Goal: Task Accomplishment & Management: Manage account settings

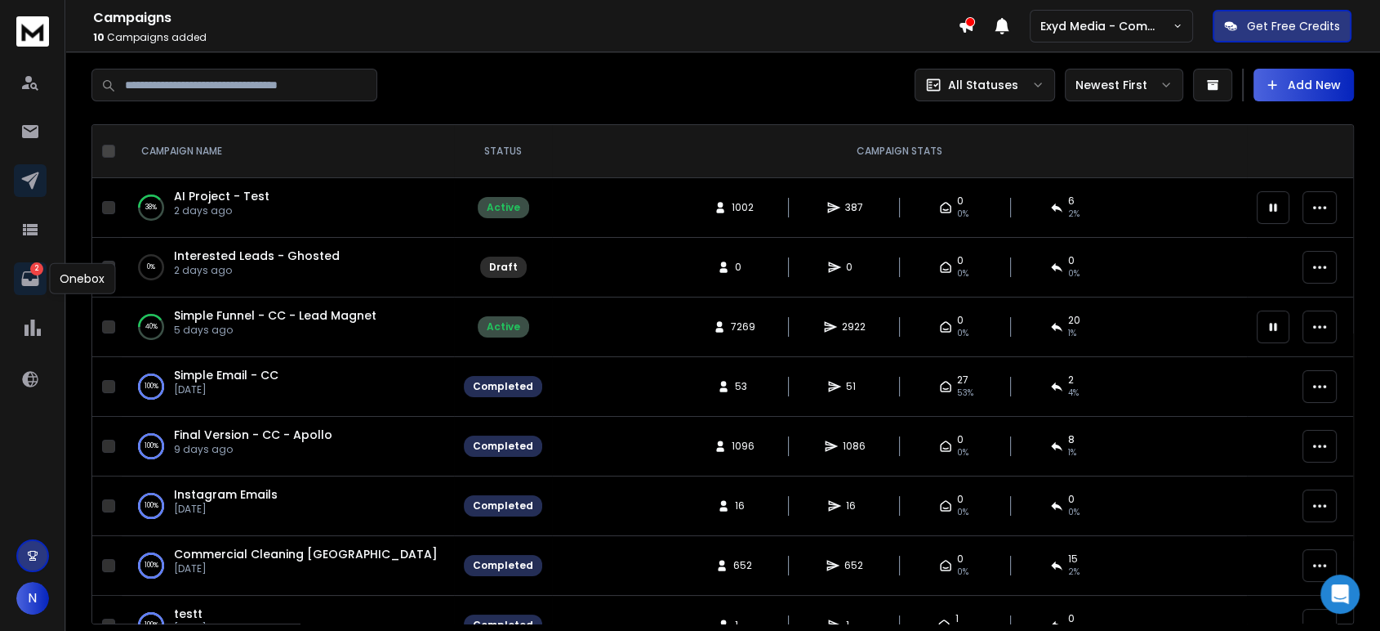
click at [27, 283] on icon at bounding box center [29, 278] width 17 height 15
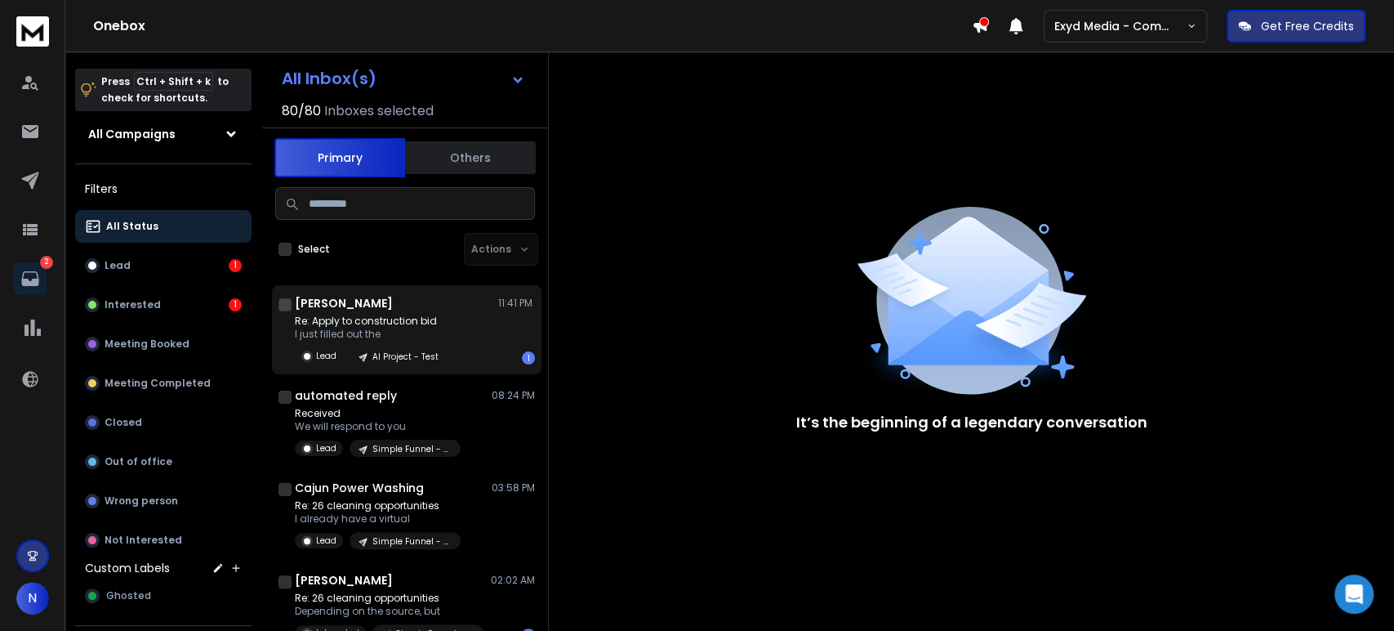
click at [510, 336] on div "Re: Apply to construction bid I just filled out the Lead AI Project - Test 1" at bounding box center [415, 339] width 240 height 50
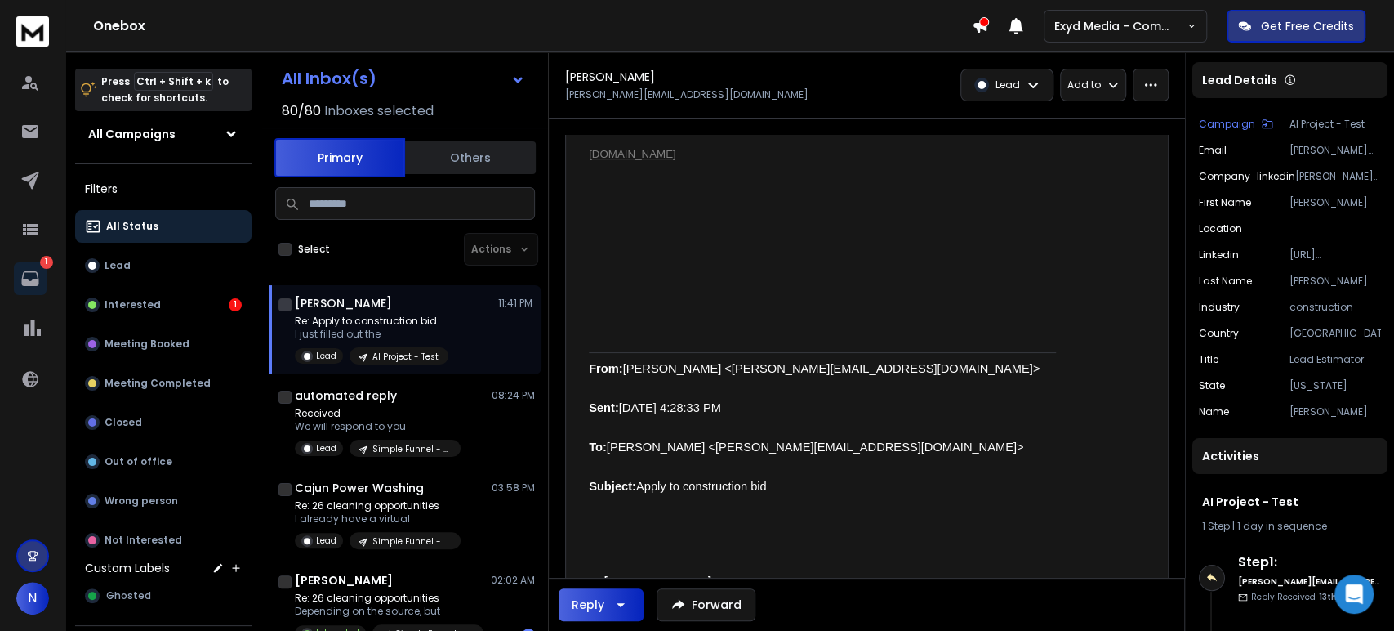
scroll to position [790, 0]
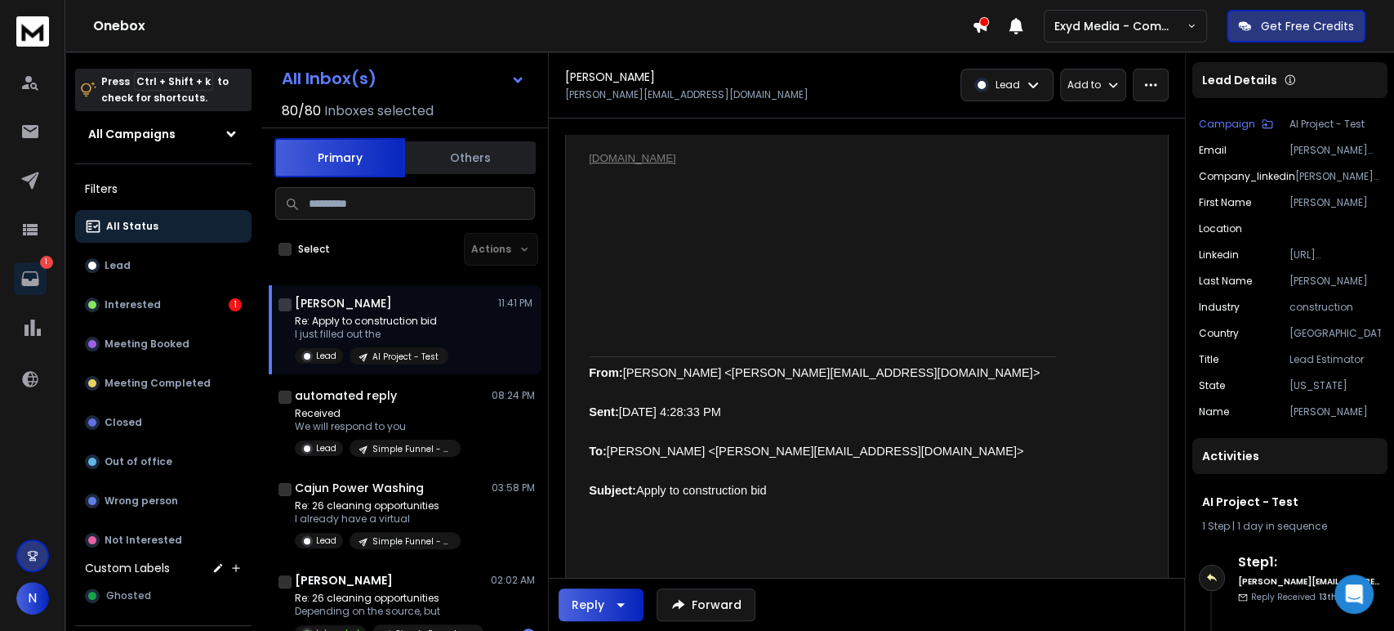
click at [642, 164] on link "www.lemacon.com" at bounding box center [632, 158] width 87 height 12
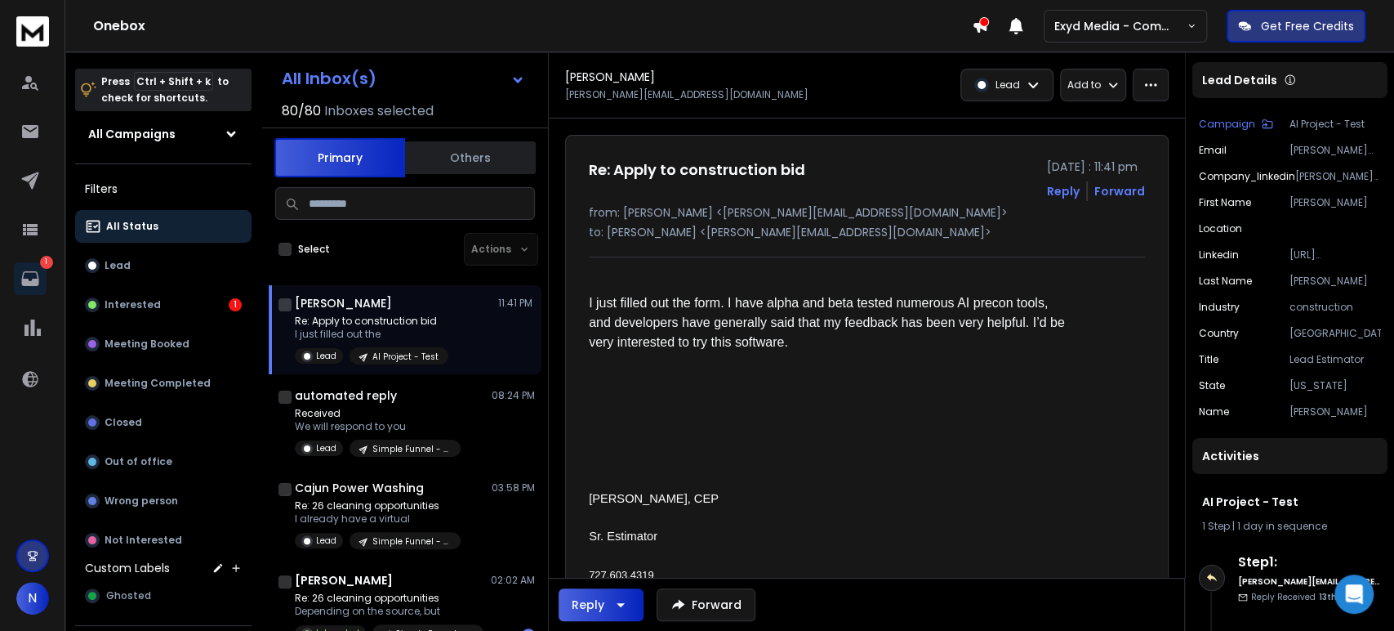
scroll to position [39, 0]
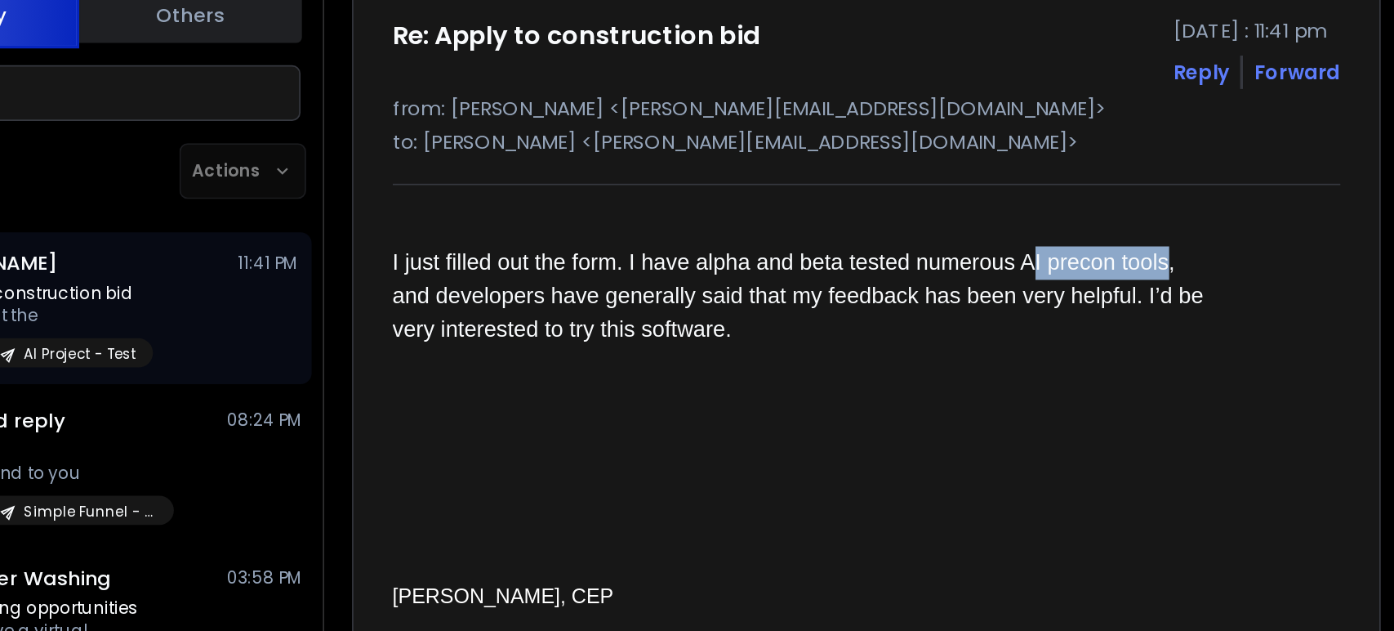
drag, startPoint x: 957, startPoint y: 320, endPoint x: 1033, endPoint y: 323, distance: 76.0
click at [1033, 323] on div "I just filled out the form. I have alpha and beta tested numerous AI precon too…" at bounding box center [827, 322] width 477 height 59
click at [988, 319] on div "I just filled out the form. I have alpha and beta tested numerous AI precon too…" at bounding box center [827, 322] width 477 height 59
drag, startPoint x: 961, startPoint y: 322, endPoint x: 1043, endPoint y: 322, distance: 82.5
click at [1043, 322] on div "I just filled out the form. I have alpha and beta tested numerous AI precon too…" at bounding box center [827, 322] width 477 height 59
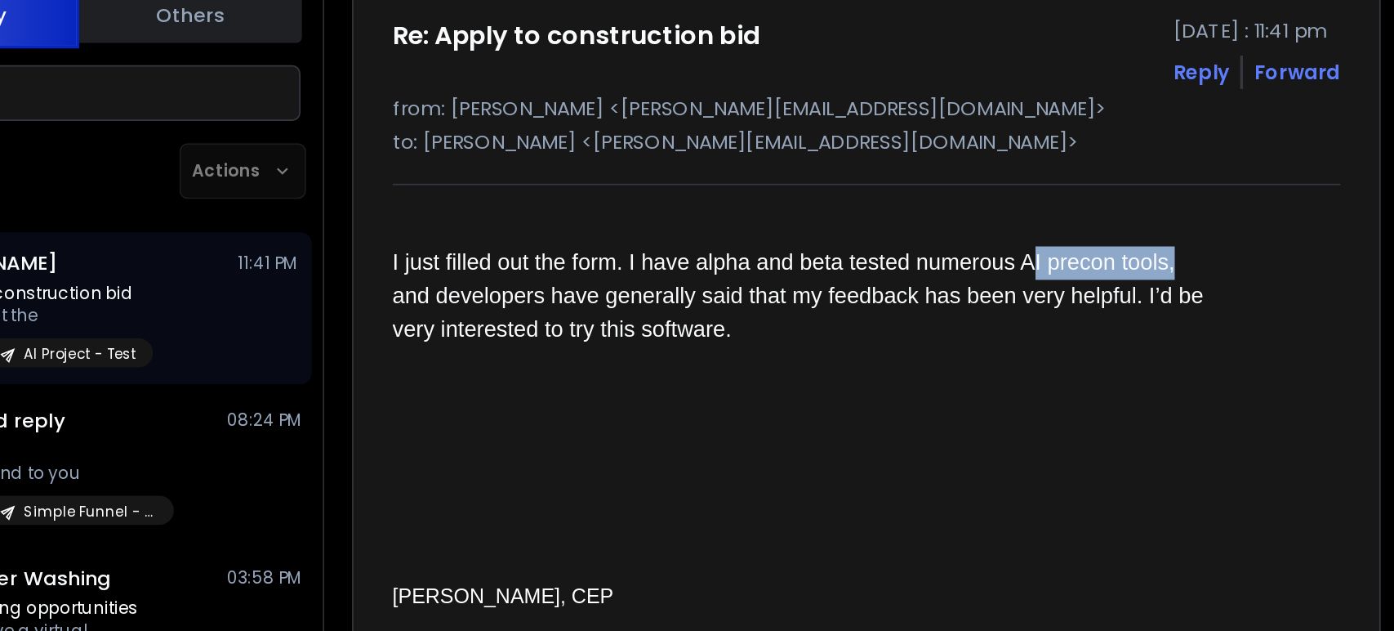
copy div "AI precon tools"
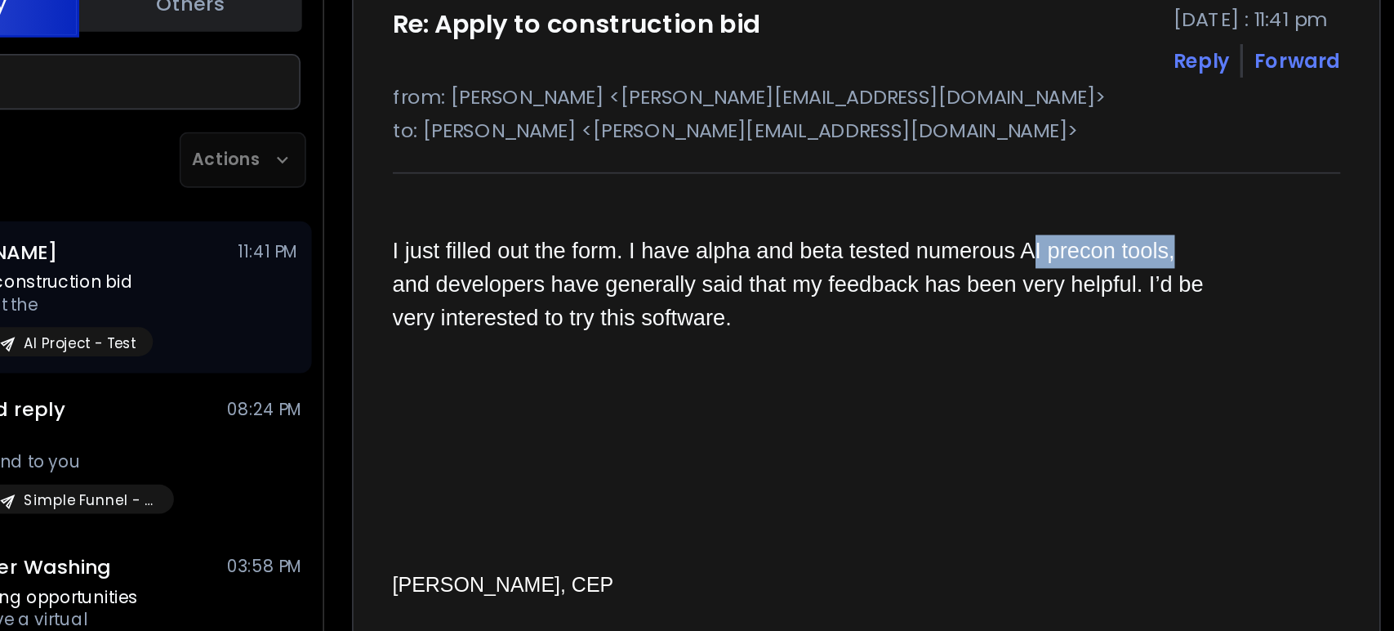
scroll to position [0, 0]
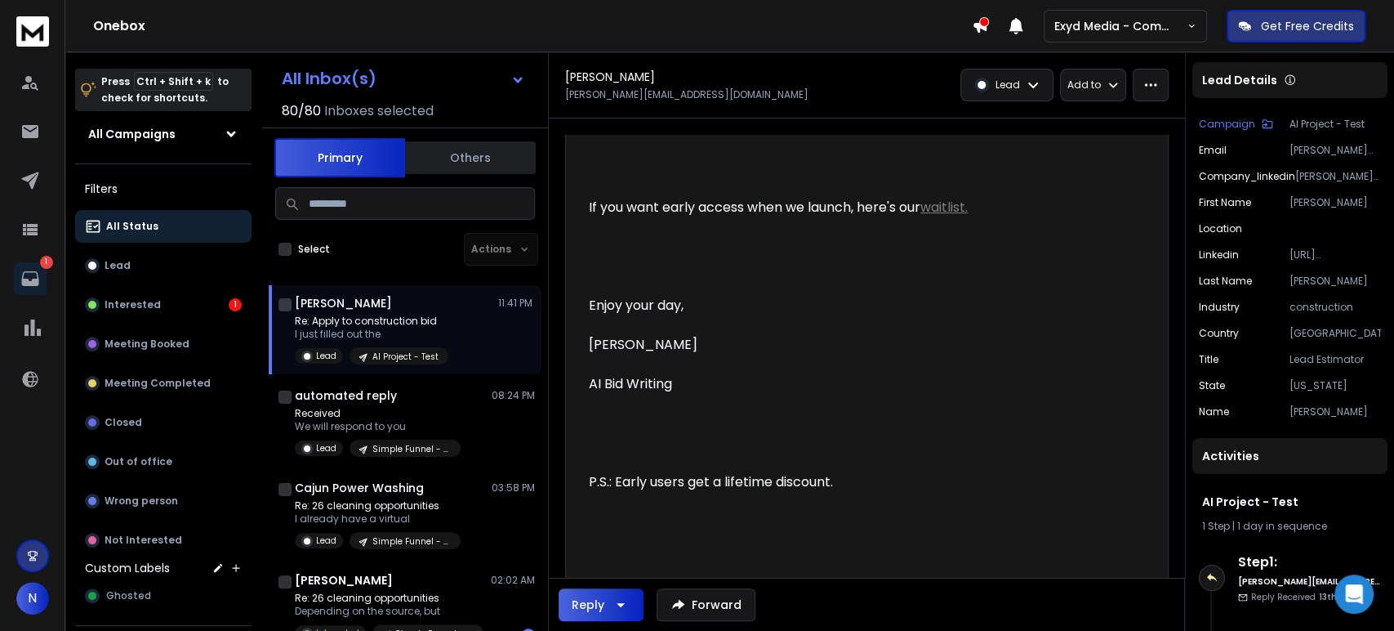
scroll to position [1697, 0]
click at [920, 219] on link "waitlist." at bounding box center [943, 209] width 47 height 19
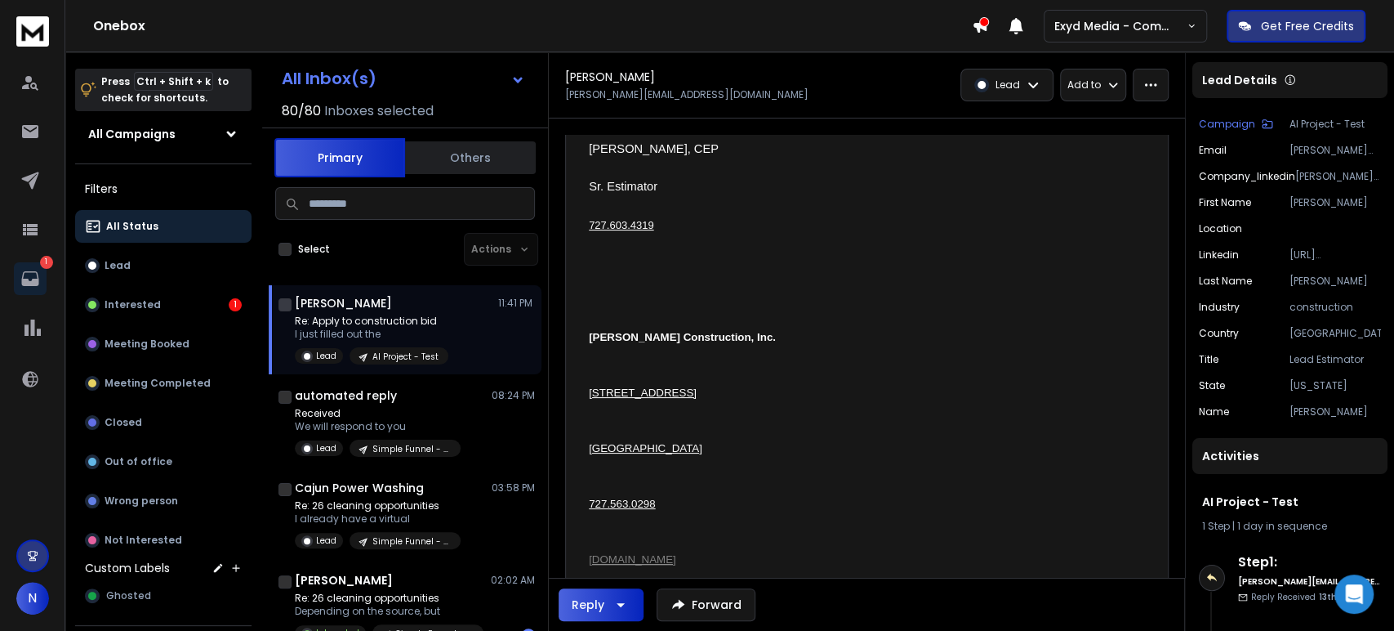
scroll to position [0, 0]
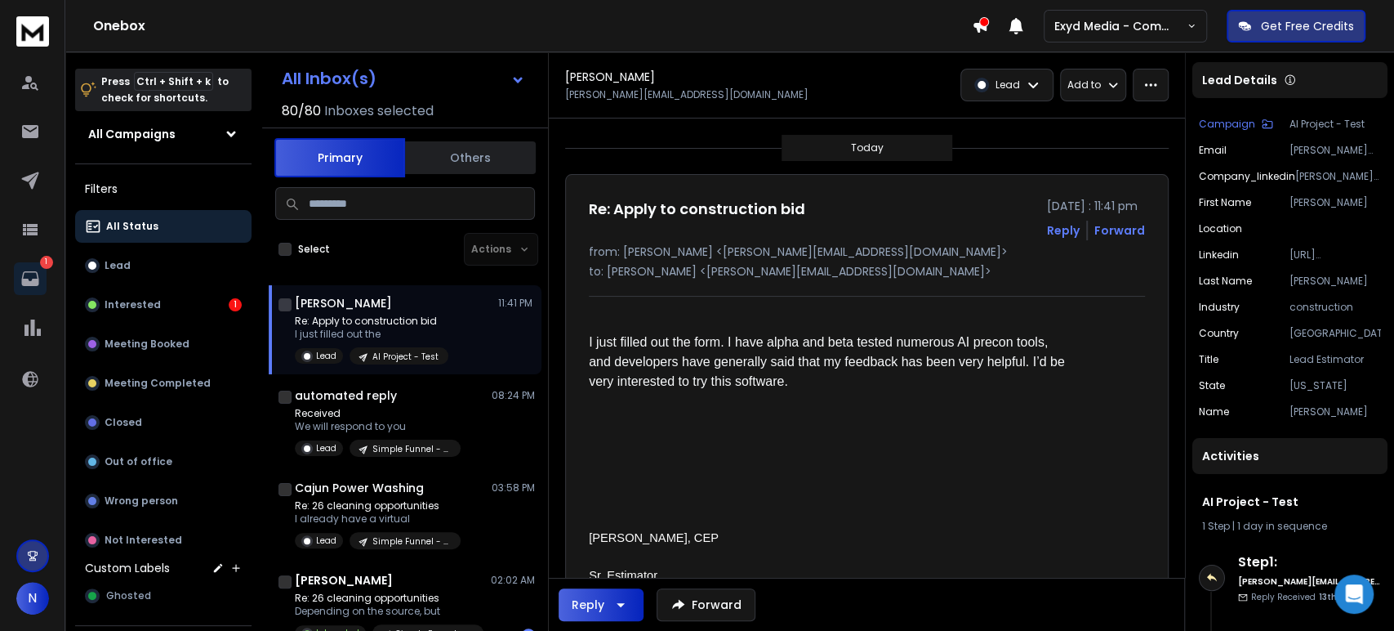
click at [613, 591] on button "Reply" at bounding box center [601, 604] width 85 height 33
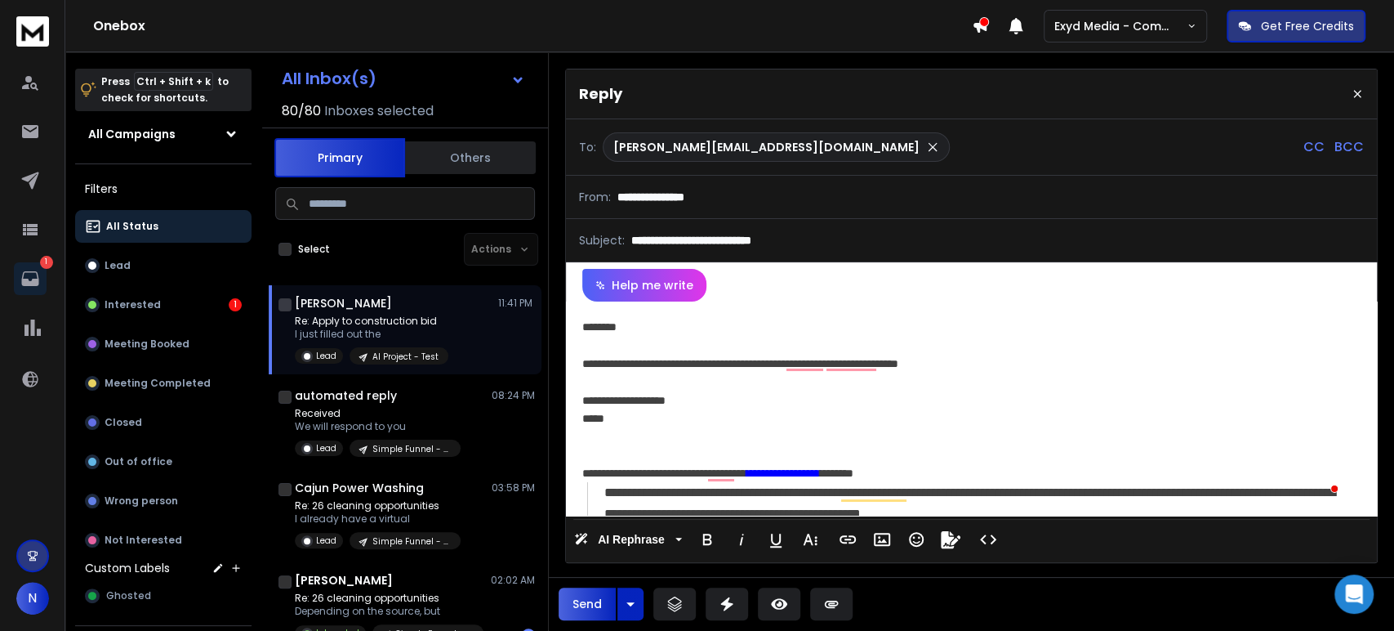
click at [644, 401] on div "**********" at bounding box center [962, 400] width 760 height 18
click at [797, 413] on div "*****" at bounding box center [962, 418] width 760 height 18
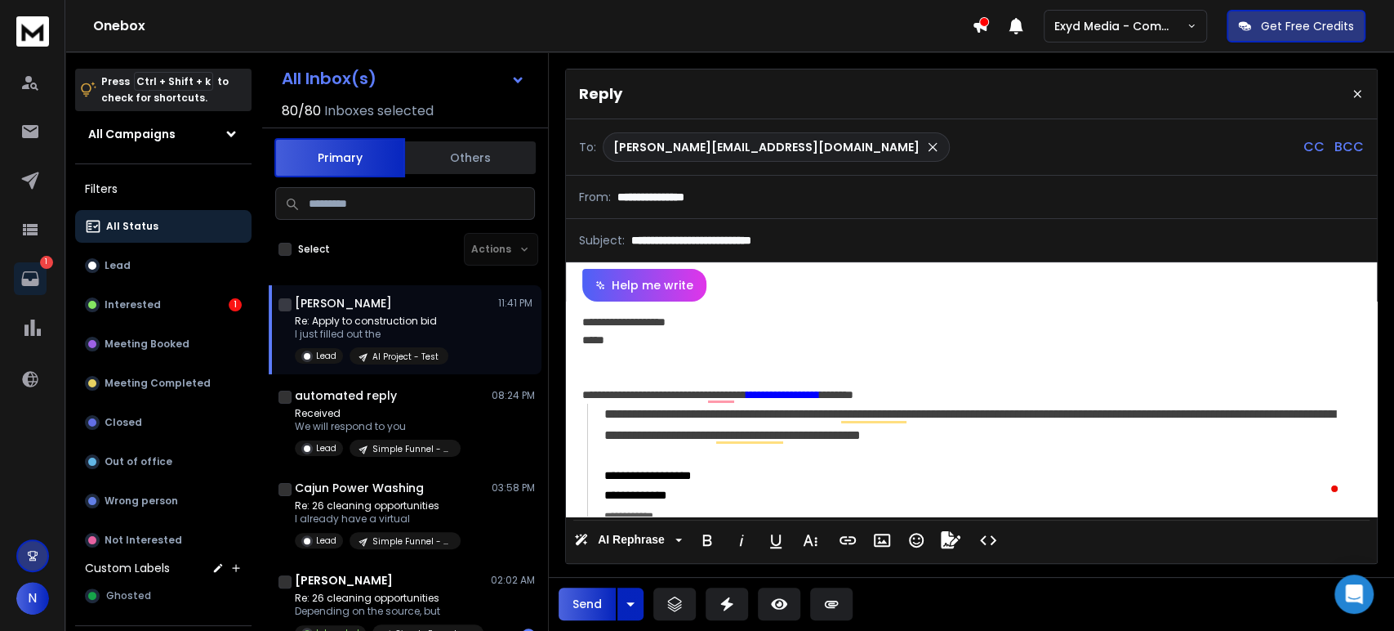
scroll to position [87, 0]
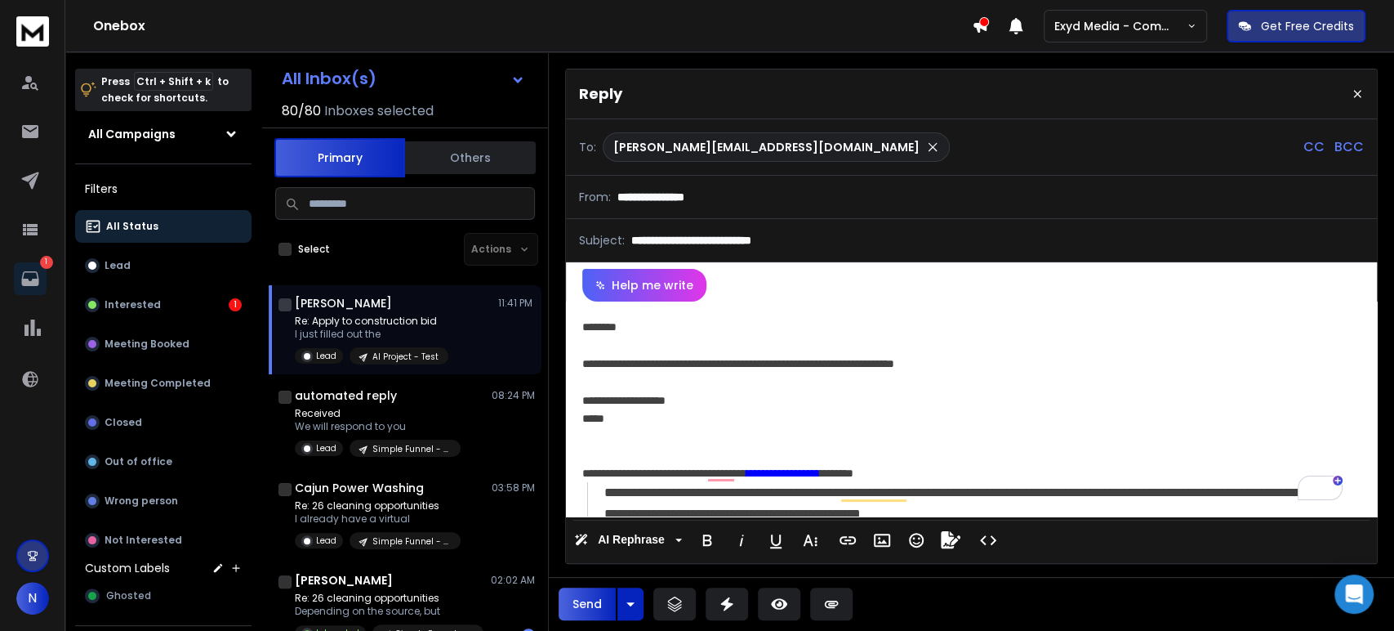
click at [582, 605] on button "Send" at bounding box center [587, 603] width 57 height 33
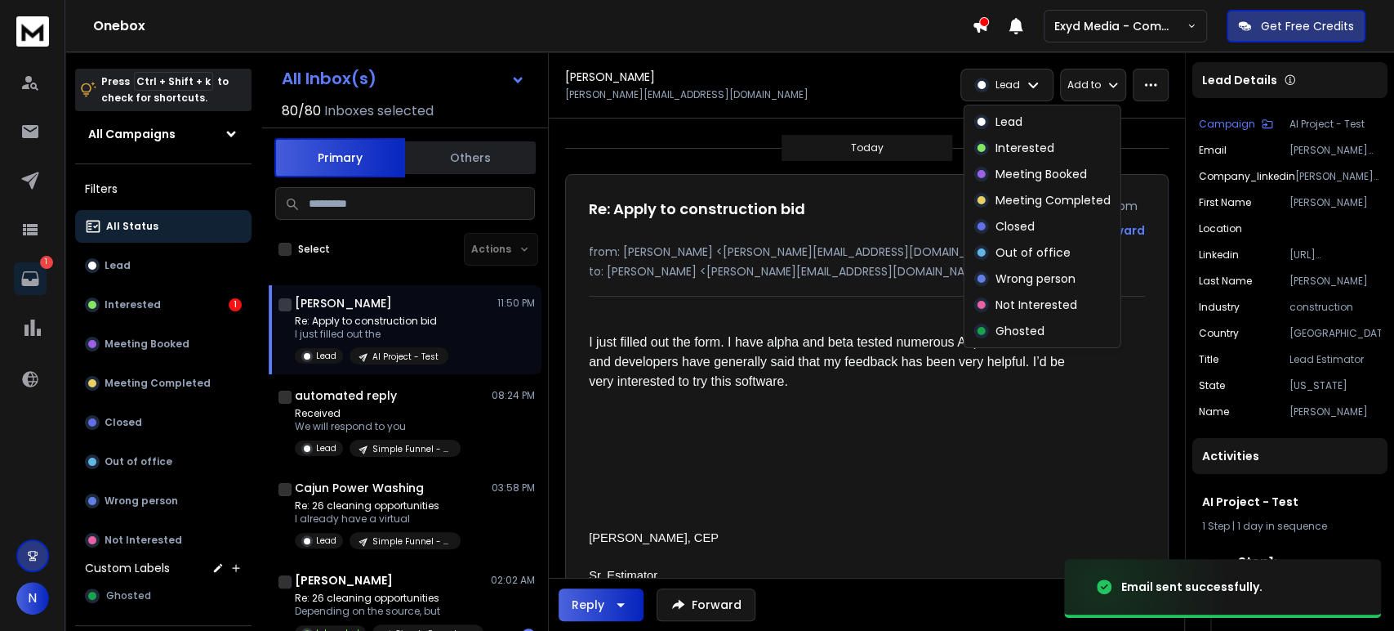
click at [1006, 78] on p "Lead" at bounding box center [1008, 84] width 25 height 13
click at [1004, 148] on p "Interested" at bounding box center [1025, 148] width 59 height 16
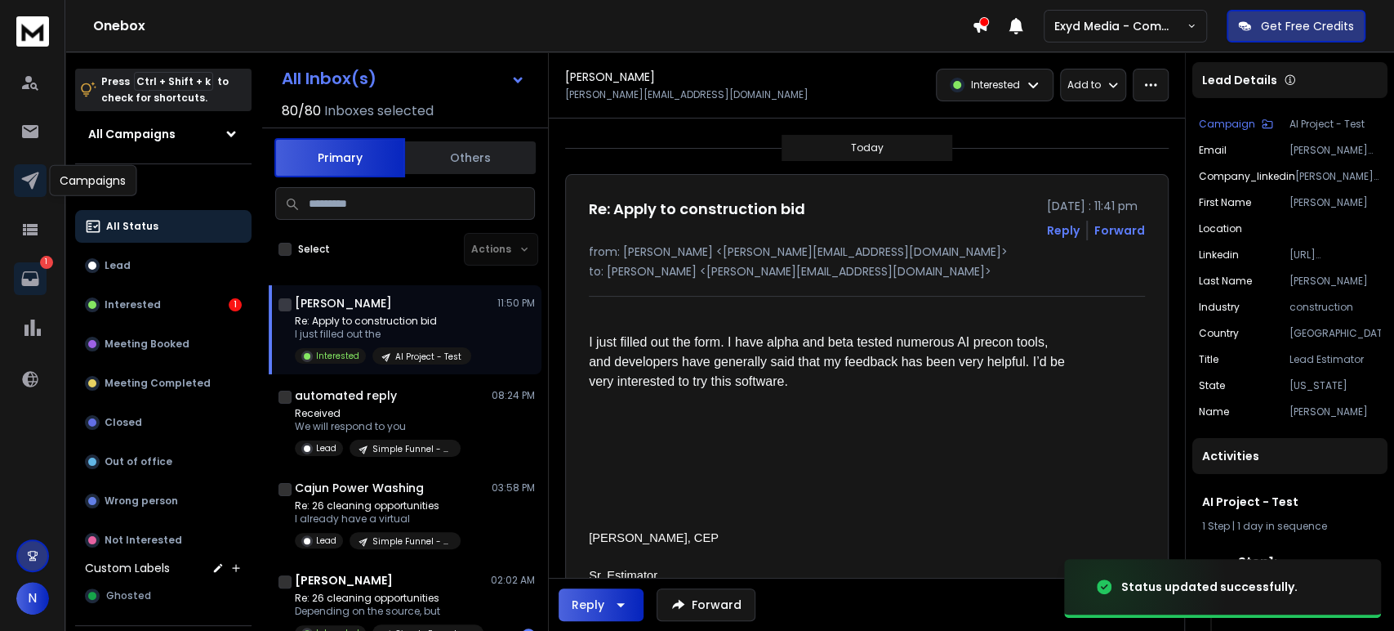
click at [23, 171] on icon at bounding box center [30, 181] width 20 height 20
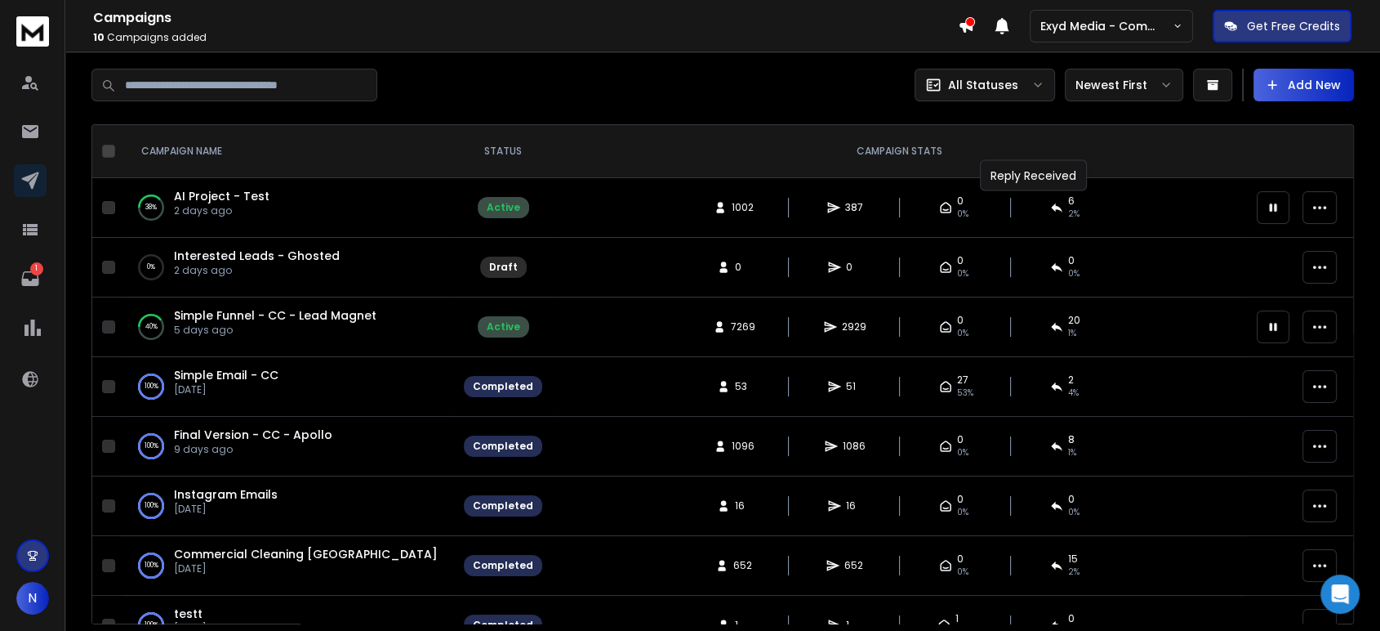
click at [1042, 195] on div "6 2 %" at bounding box center [1066, 207] width 49 height 26
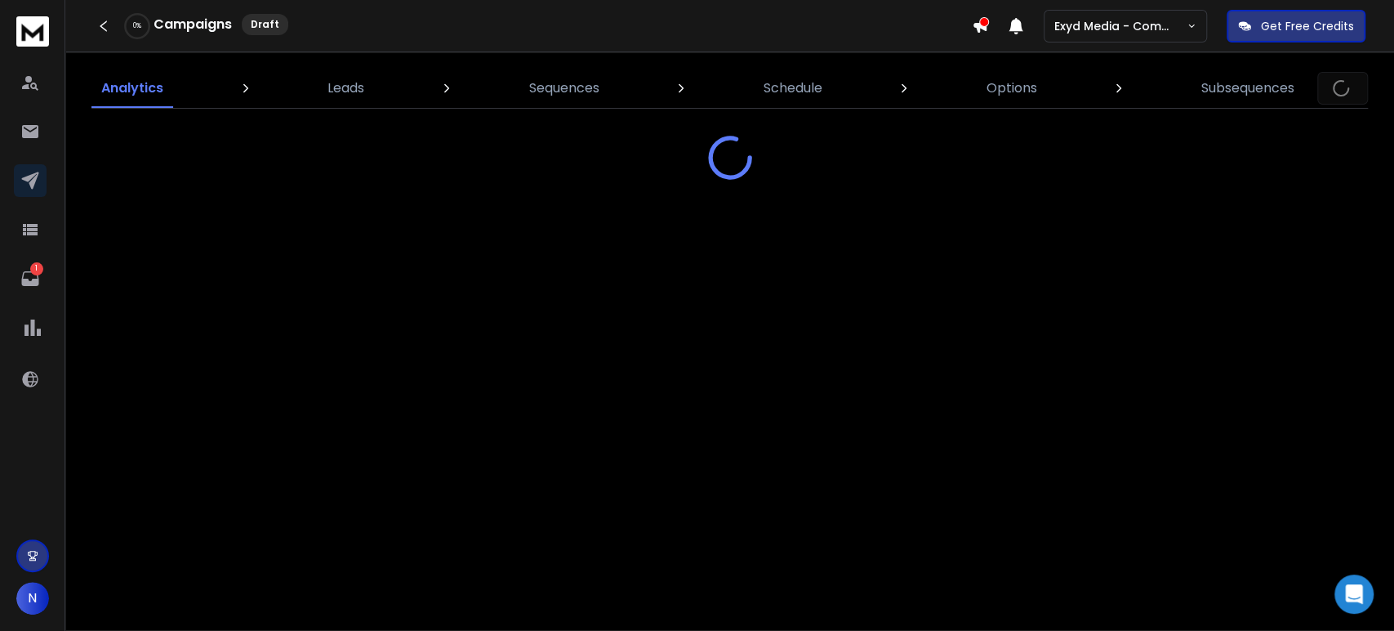
click at [1036, 207] on div "Get only verified leads with our AI-powered Lead Finder, starting at $22/mo Try…" at bounding box center [697, 315] width 1394 height 631
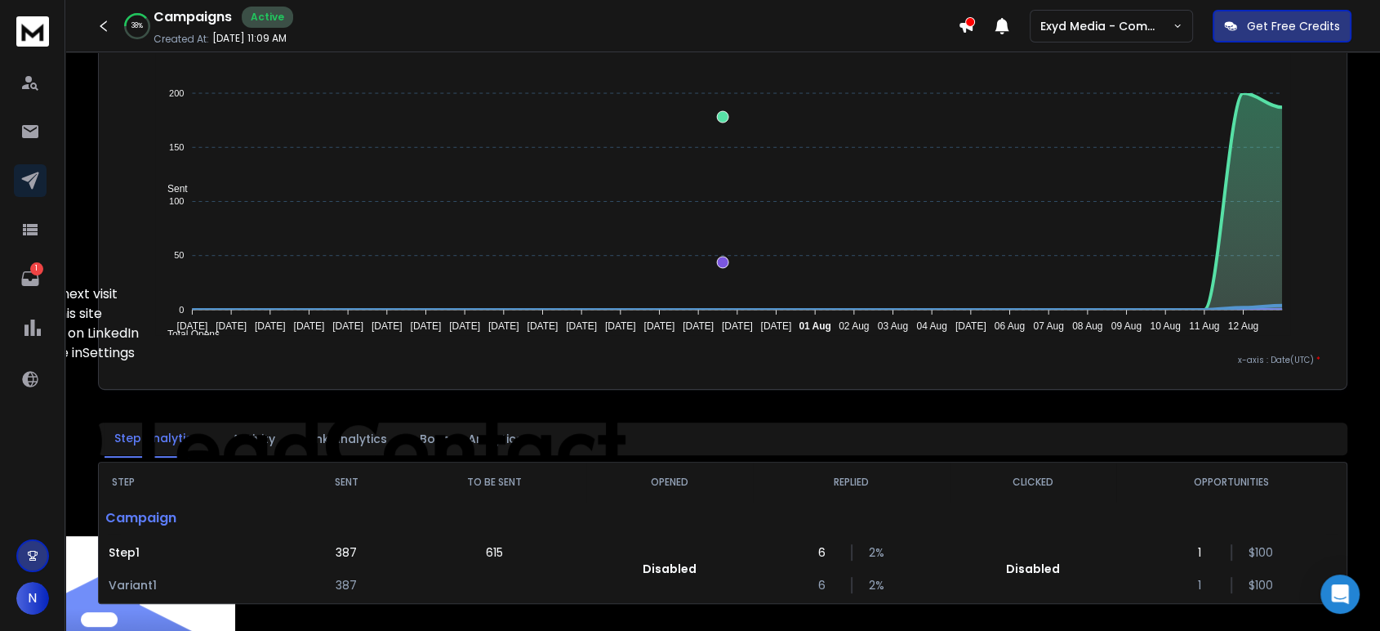
click at [224, 439] on button "Activity" at bounding box center [253, 439] width 63 height 36
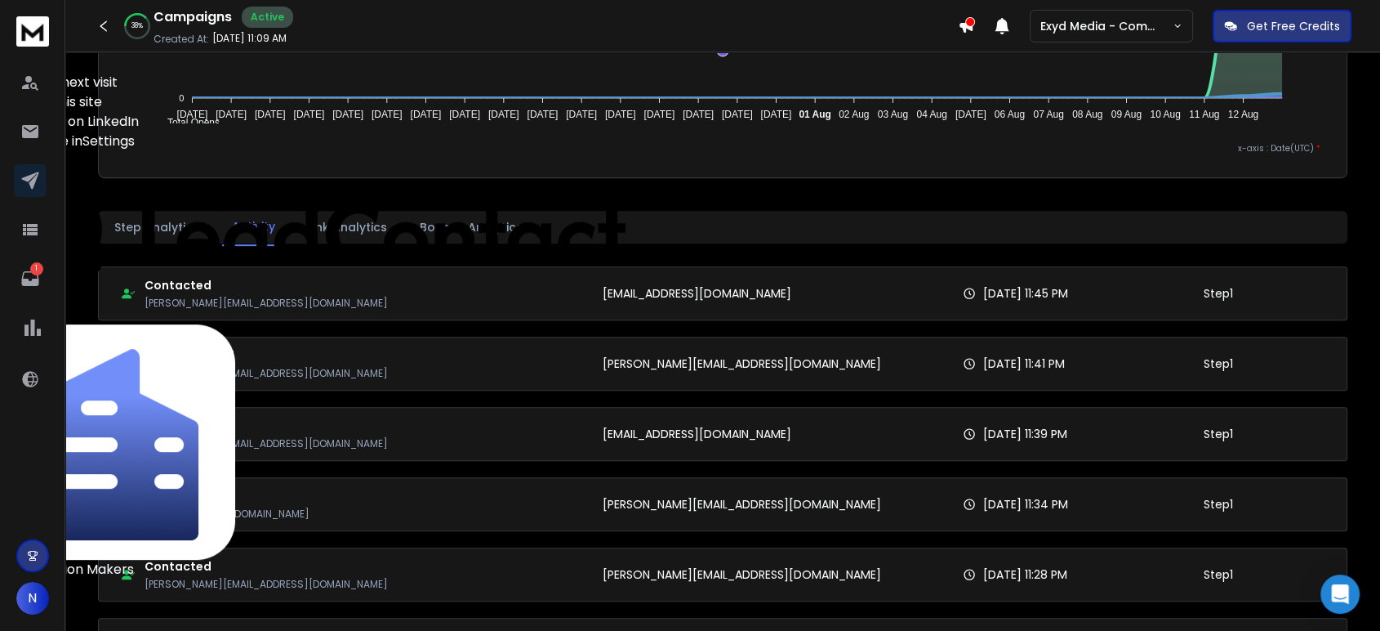
click at [294, 373] on div "Reply Received naomin@exydr.com" at bounding box center [362, 363] width 481 height 33
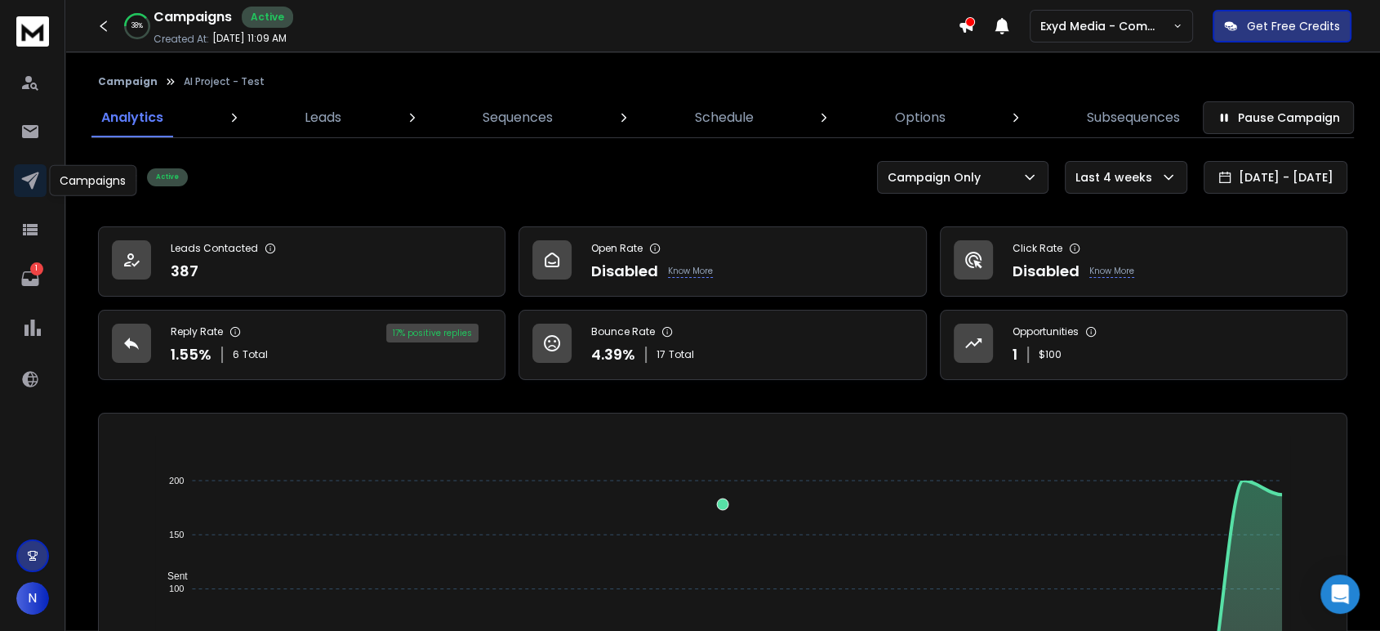
click at [32, 187] on icon at bounding box center [29, 180] width 17 height 17
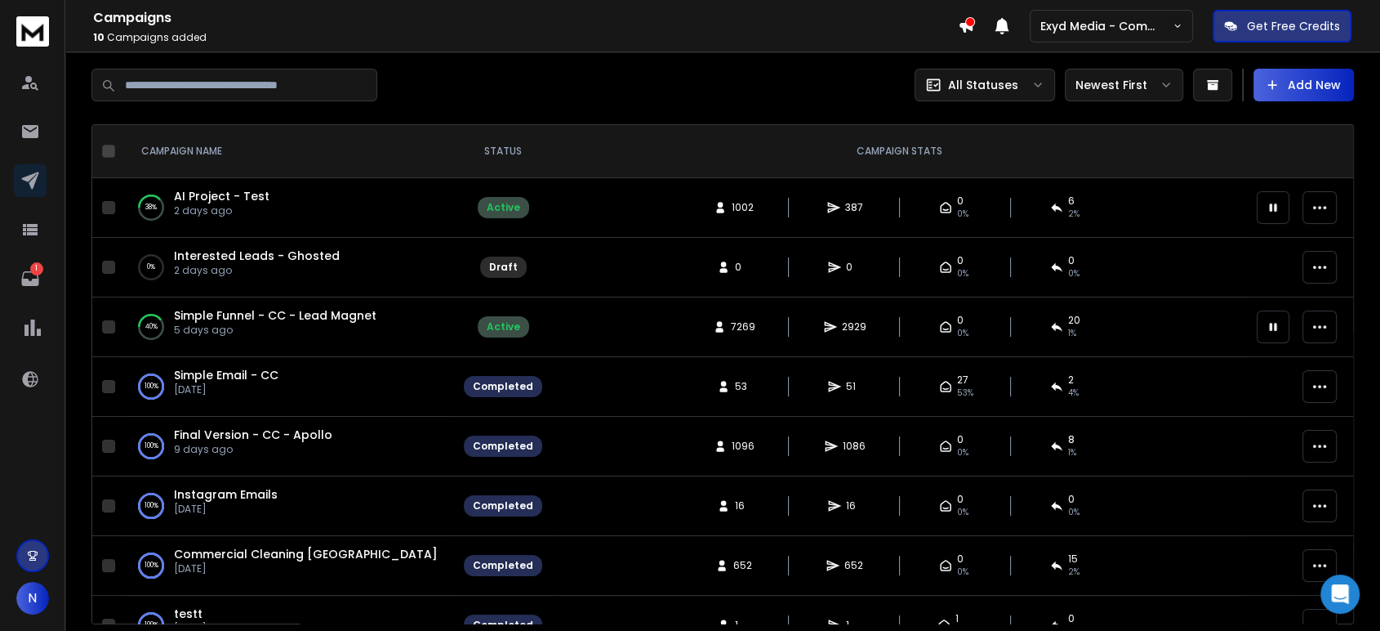
click at [509, 91] on div at bounding box center [406, 85] width 631 height 33
click at [29, 283] on icon at bounding box center [29, 278] width 17 height 15
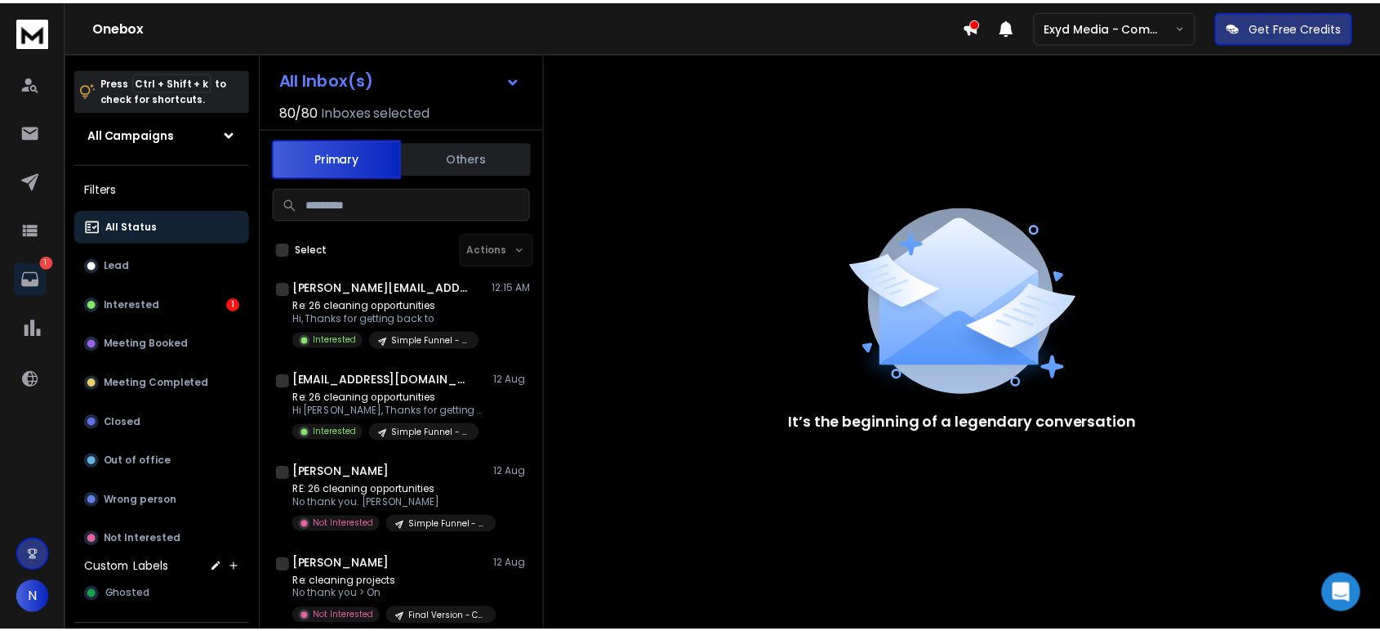
scroll to position [574, 0]
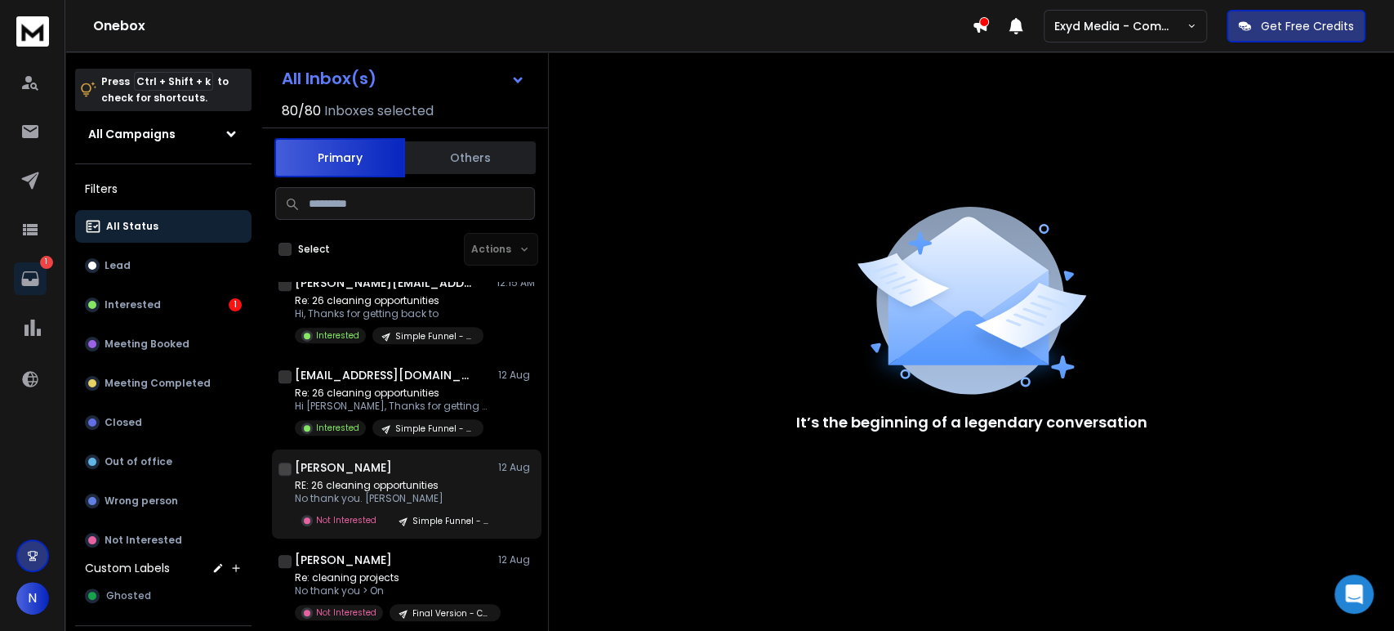
click at [417, 467] on div "Guy Peters 12 Aug" at bounding box center [415, 467] width 240 height 16
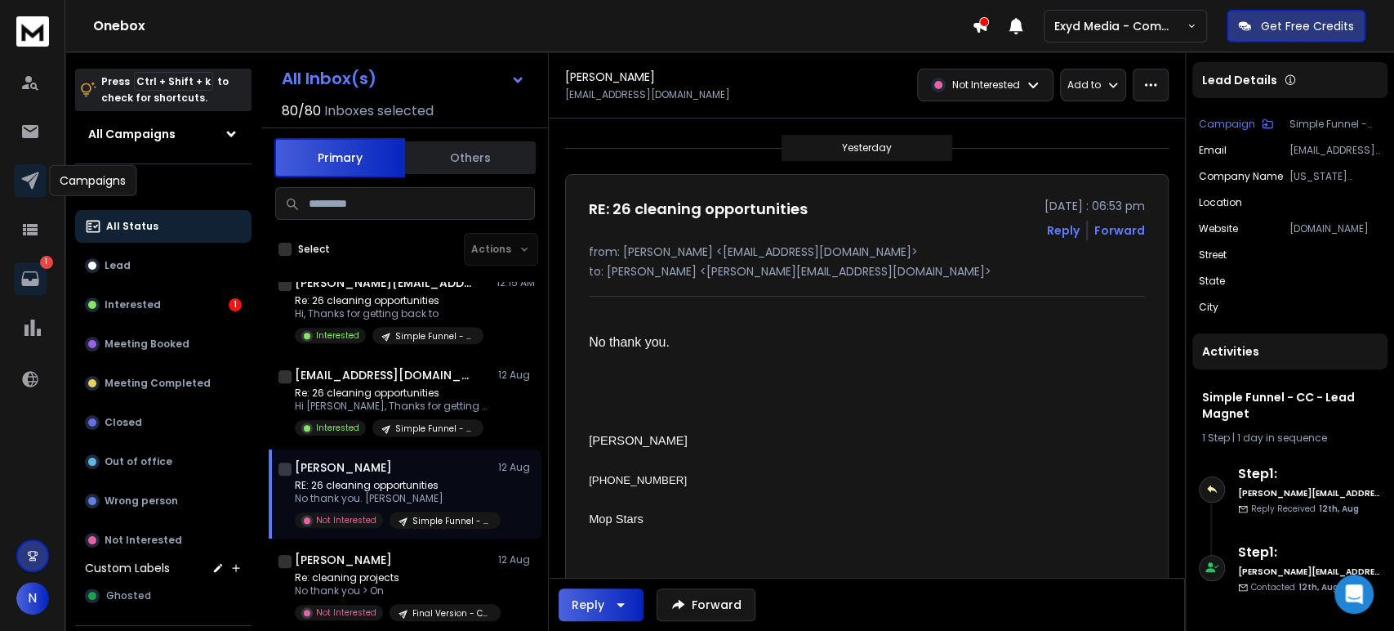
click at [19, 187] on link at bounding box center [30, 180] width 33 height 33
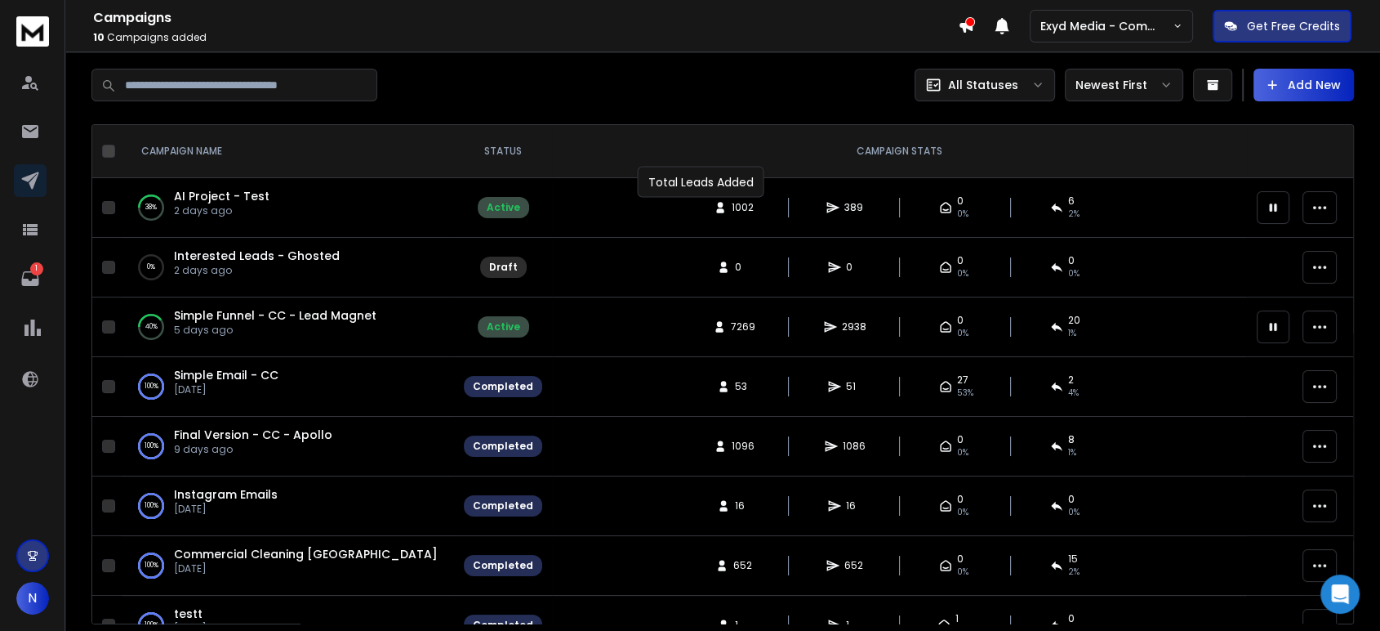
click at [732, 212] on span "1002" at bounding box center [743, 207] width 22 height 13
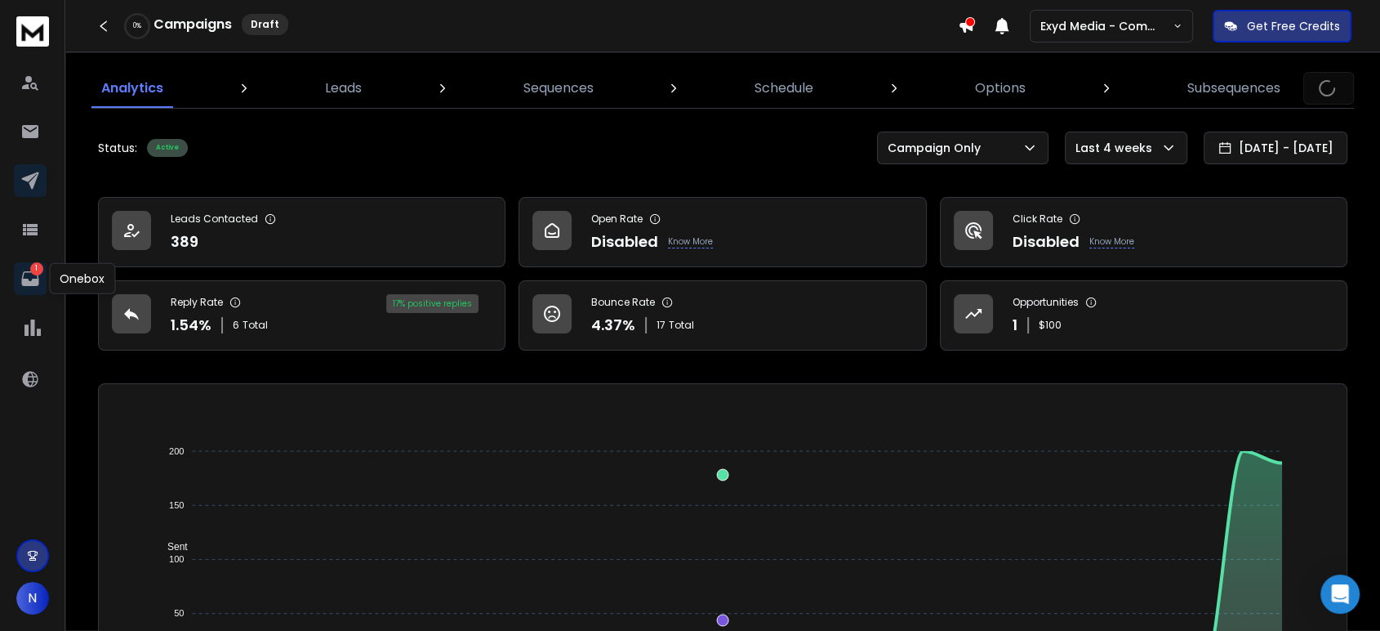
click at [25, 279] on icon at bounding box center [29, 278] width 17 height 15
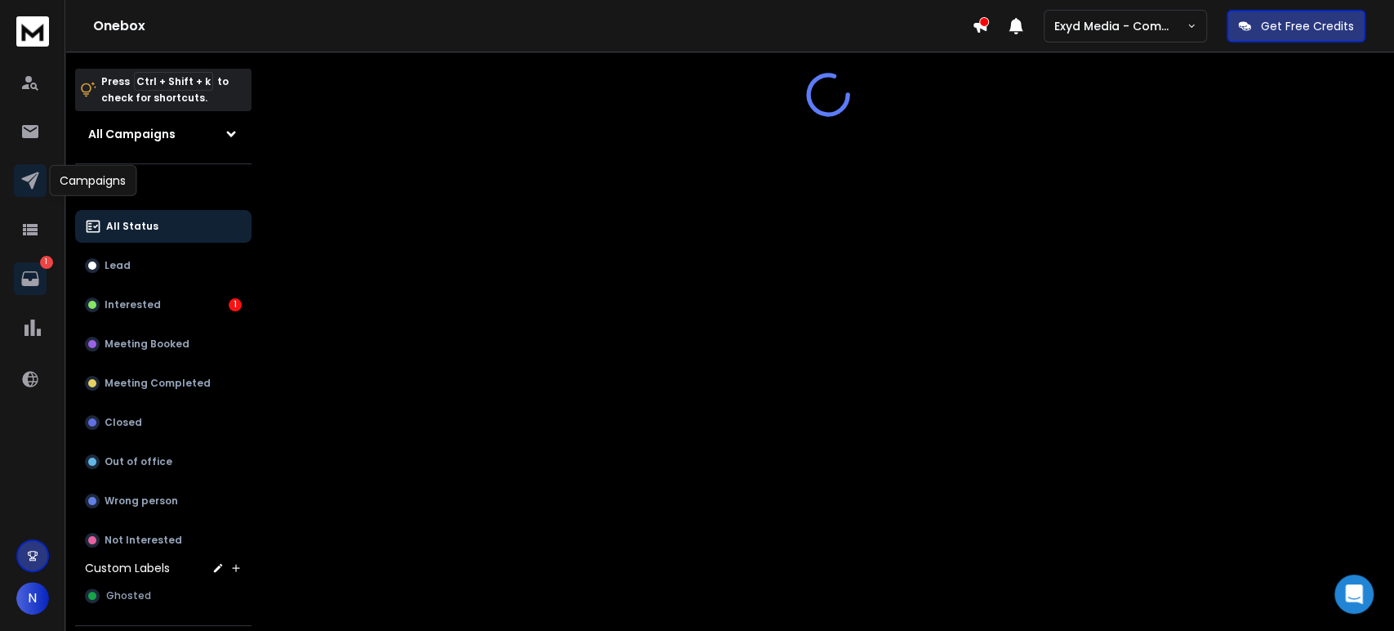
click at [25, 167] on link at bounding box center [30, 180] width 33 height 33
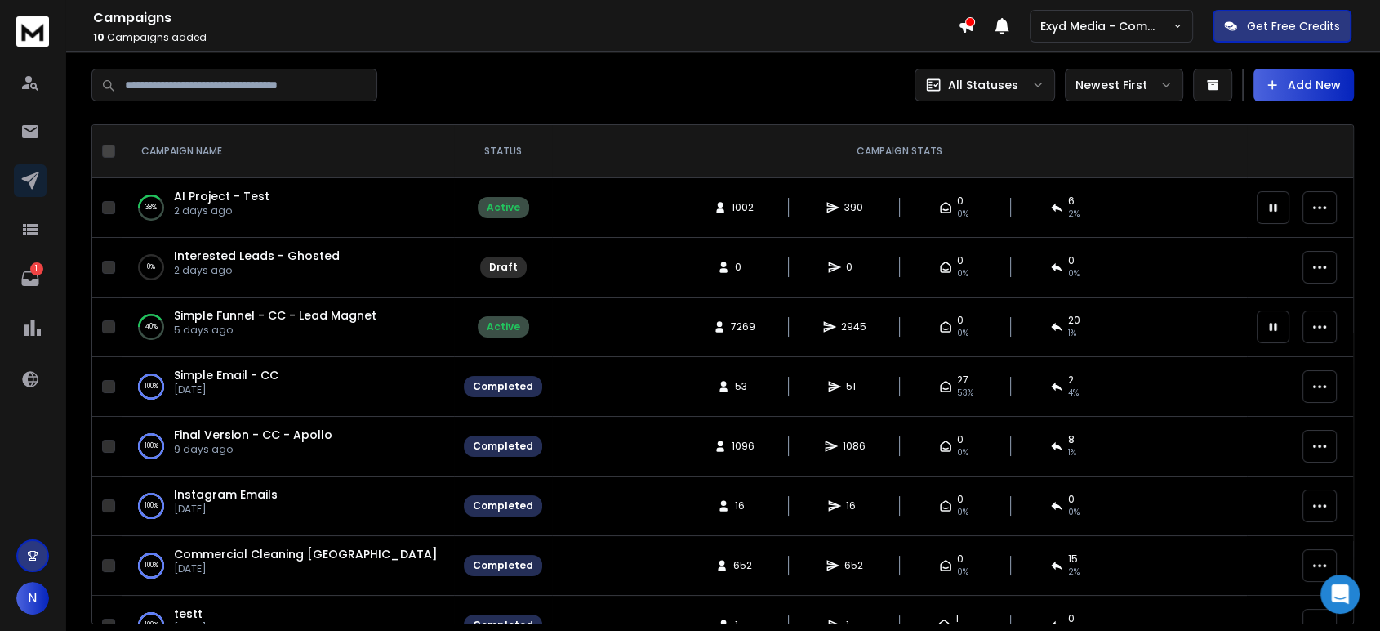
click at [218, 188] on span "AI Project - Test" at bounding box center [222, 196] width 96 height 16
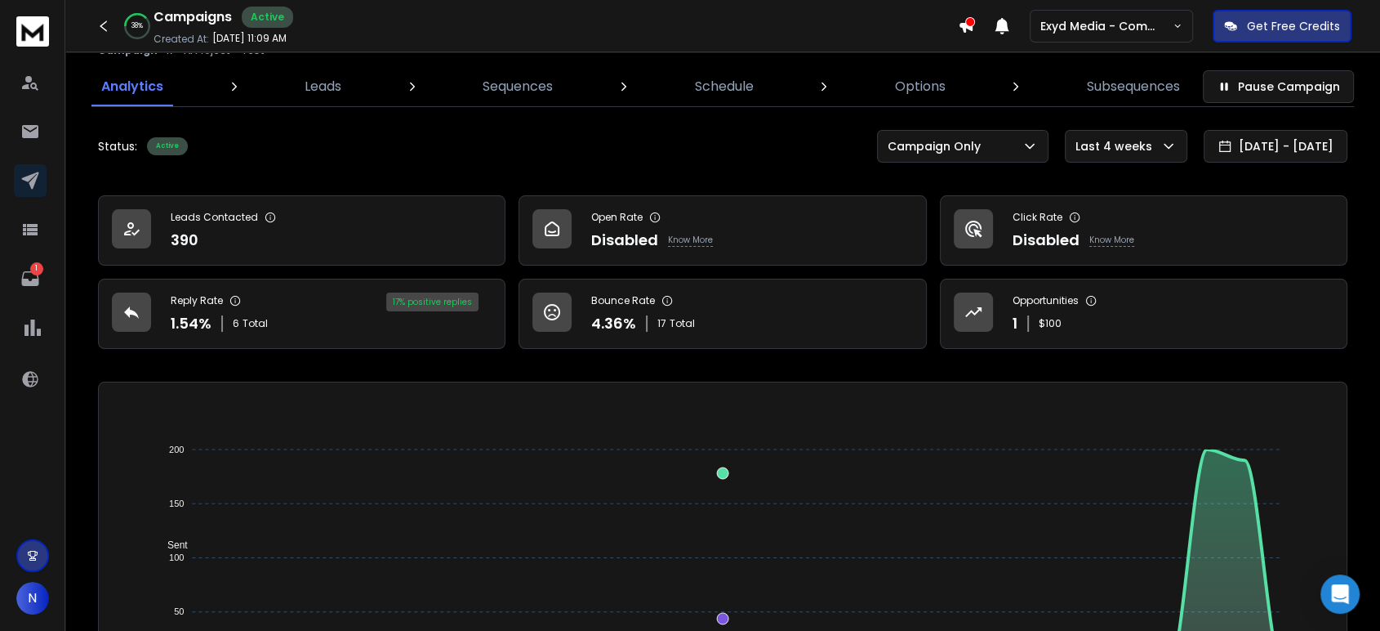
scroll to position [29, 0]
click at [921, 88] on p "Options" at bounding box center [920, 88] width 51 height 20
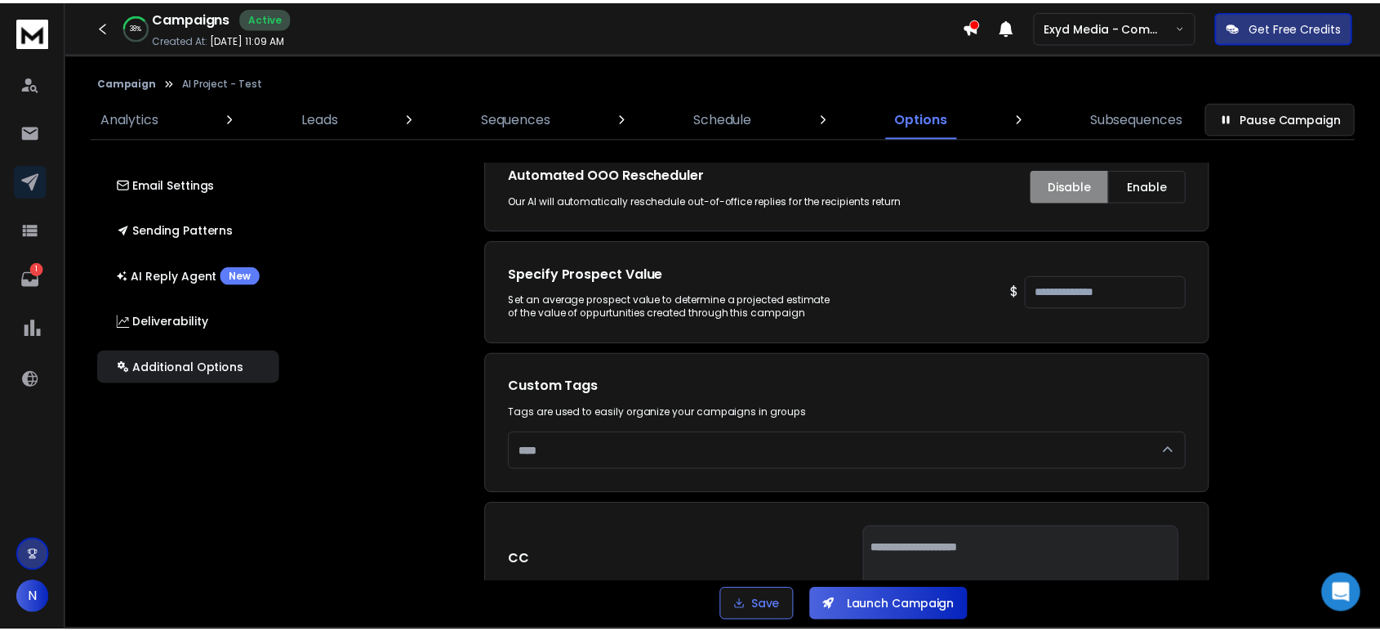
scroll to position [3012, 0]
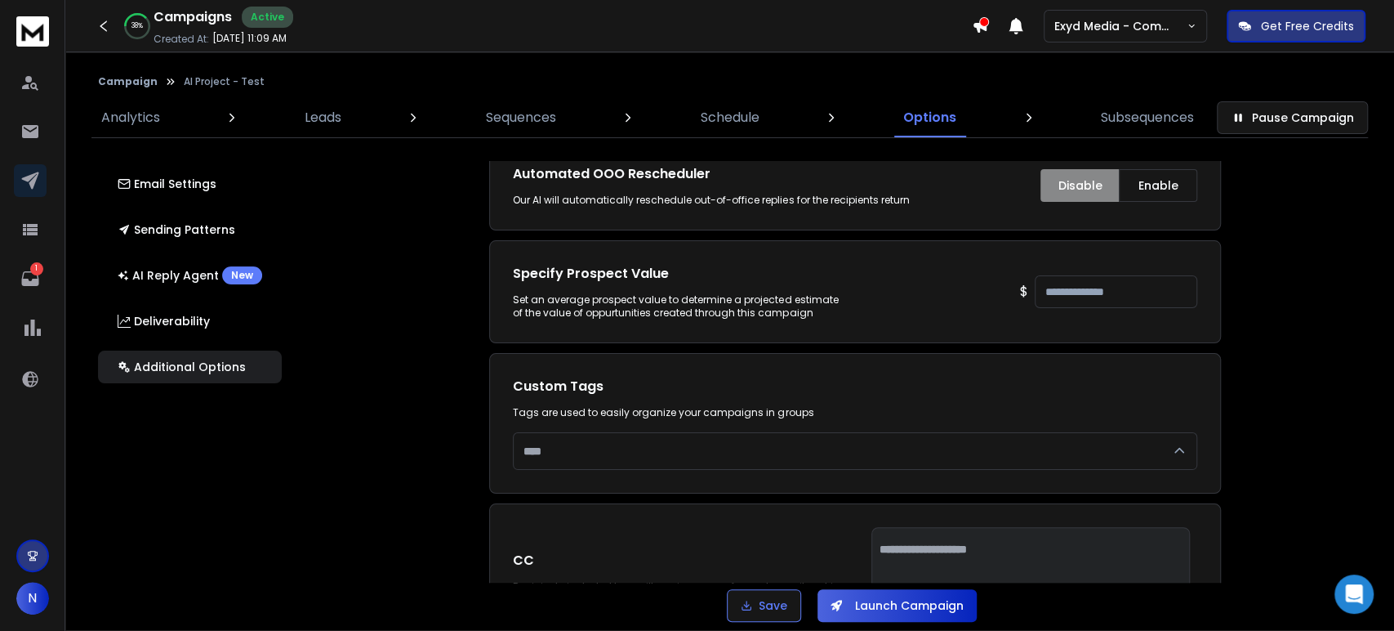
drag, startPoint x: 1063, startPoint y: 276, endPoint x: 974, endPoint y: 293, distance: 90.7
click at [974, 293] on div "Specify Prospect Value Set an average prospect value to determine a projected e…" at bounding box center [855, 292] width 684 height 56
type input "***"
click at [974, 293] on div "Specify Prospect Value Set an average prospect value to determine a projected e…" at bounding box center [855, 292] width 684 height 56
click at [768, 613] on button "Save" at bounding box center [764, 605] width 74 height 33
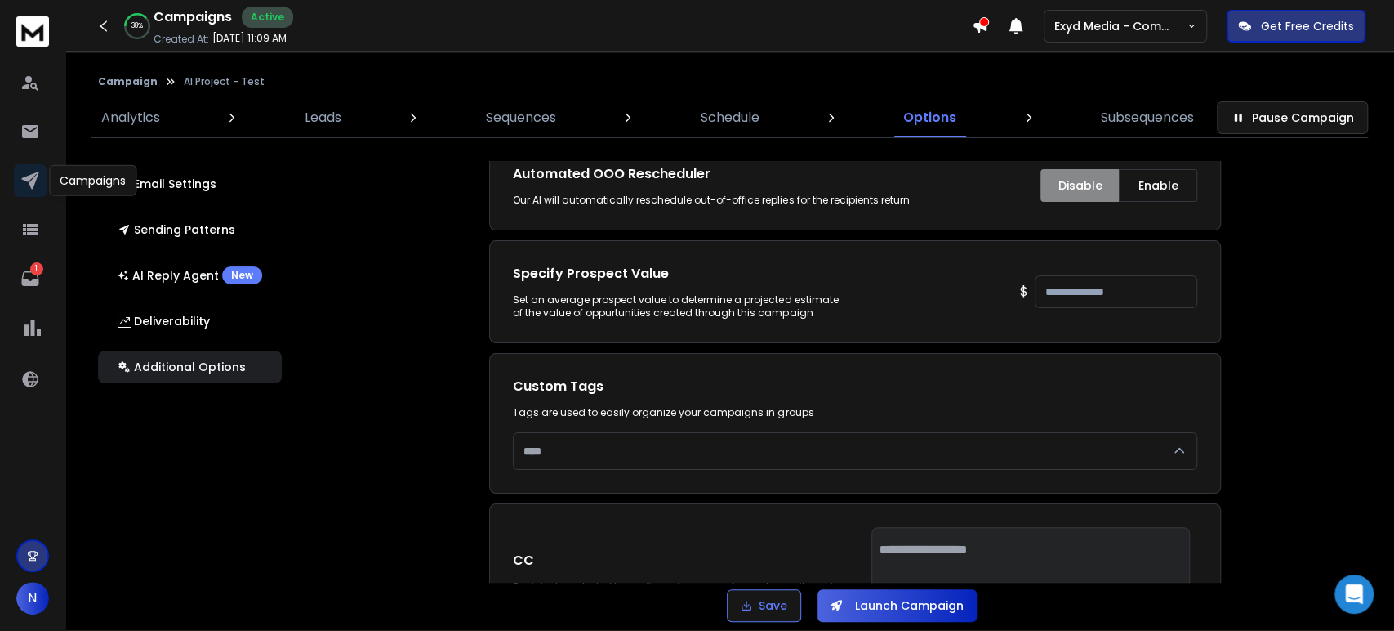
click at [20, 171] on icon at bounding box center [30, 181] width 20 height 20
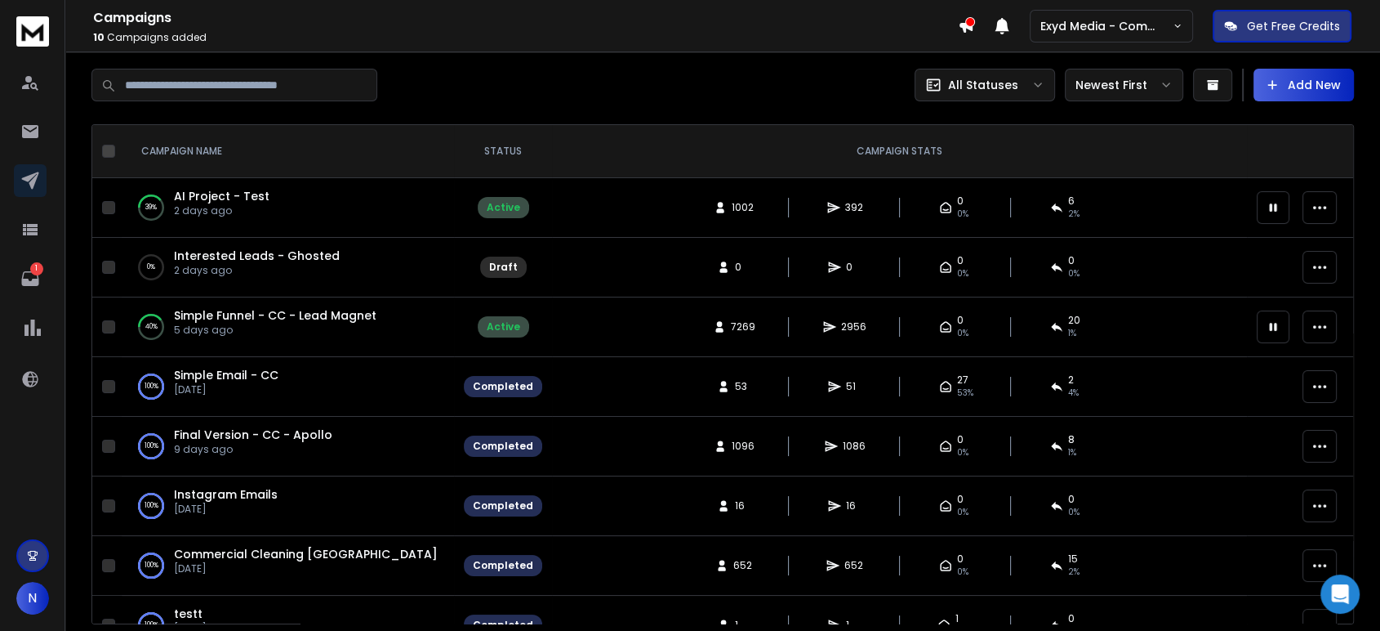
click at [223, 199] on span "AI Project - Test" at bounding box center [222, 196] width 96 height 16
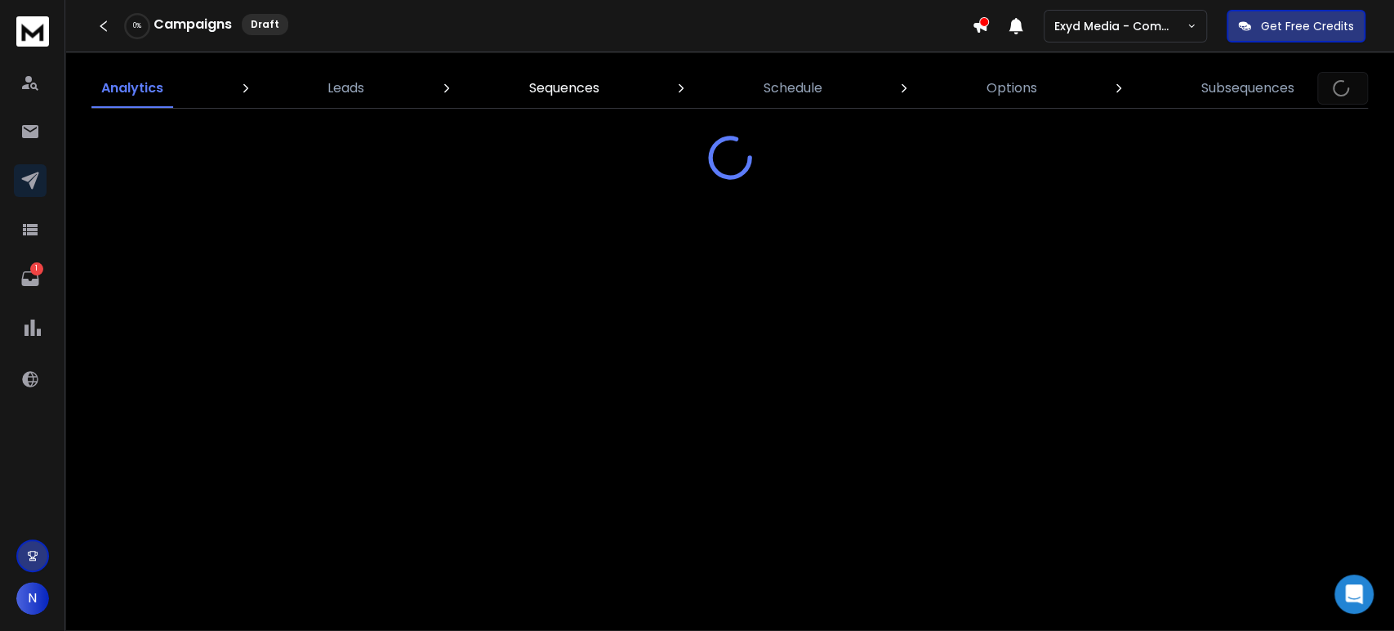
click at [561, 96] on p "Sequences" at bounding box center [563, 88] width 70 height 20
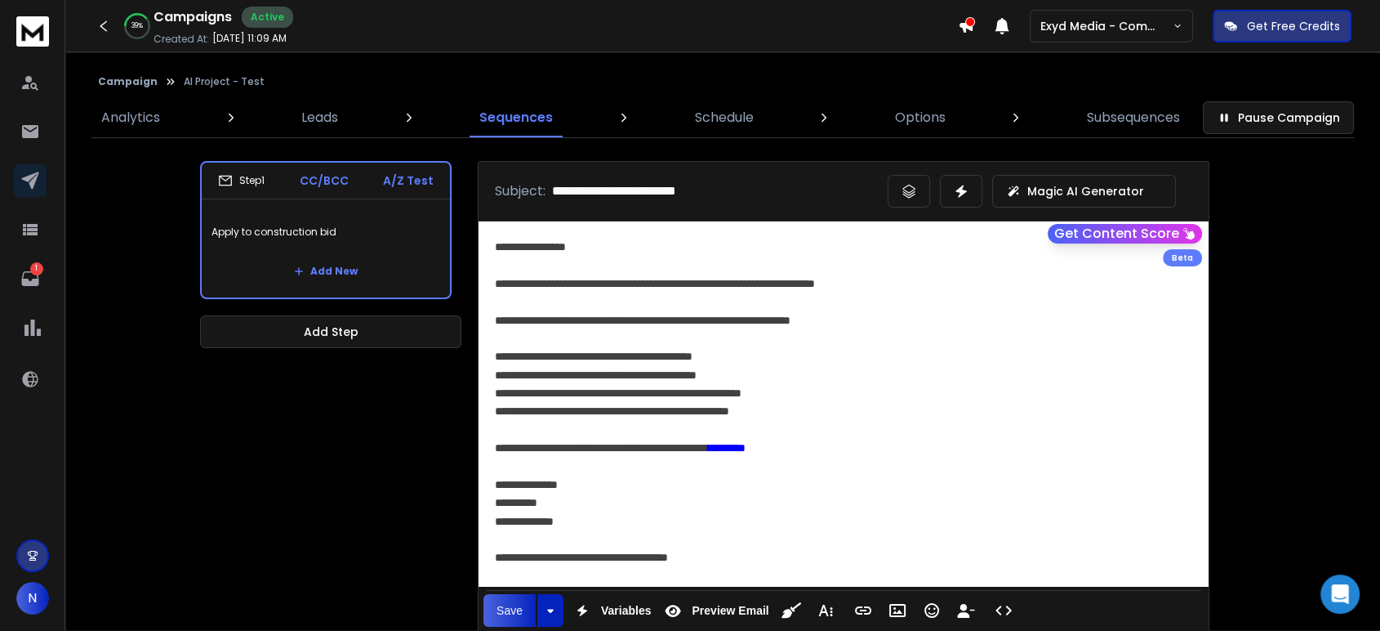
scroll to position [26, 0]
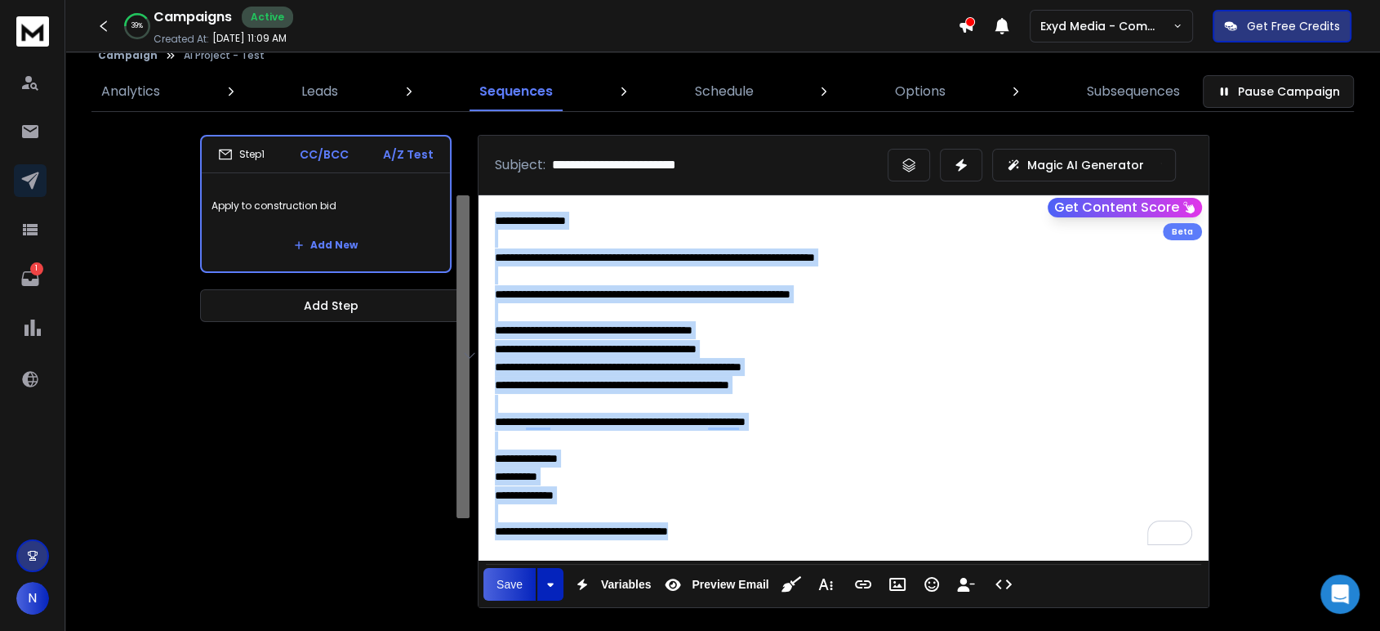
drag, startPoint x: 673, startPoint y: 518, endPoint x: 488, endPoint y: 212, distance: 357.3
click at [488, 212] on div "**********" at bounding box center [844, 377] width 730 height 365
copy div "**********"
click at [30, 271] on p "1" at bounding box center [36, 268] width 13 height 13
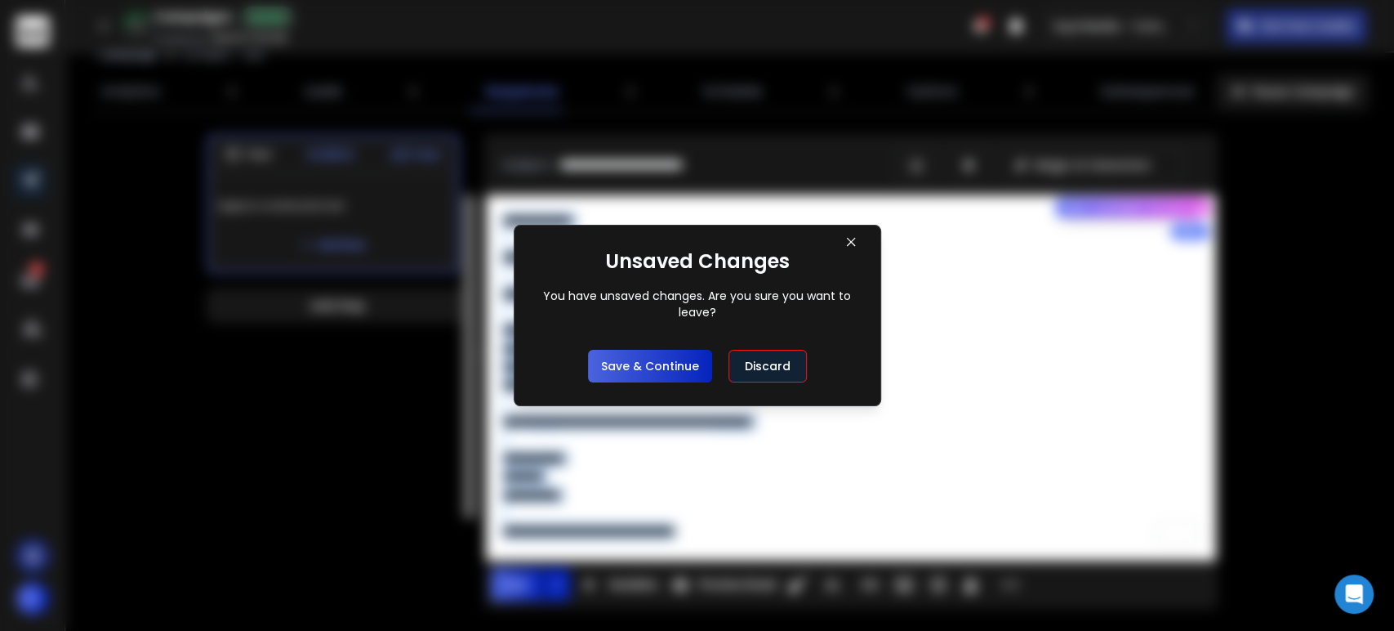
click at [682, 365] on button "Save & Continue" at bounding box center [650, 366] width 124 height 33
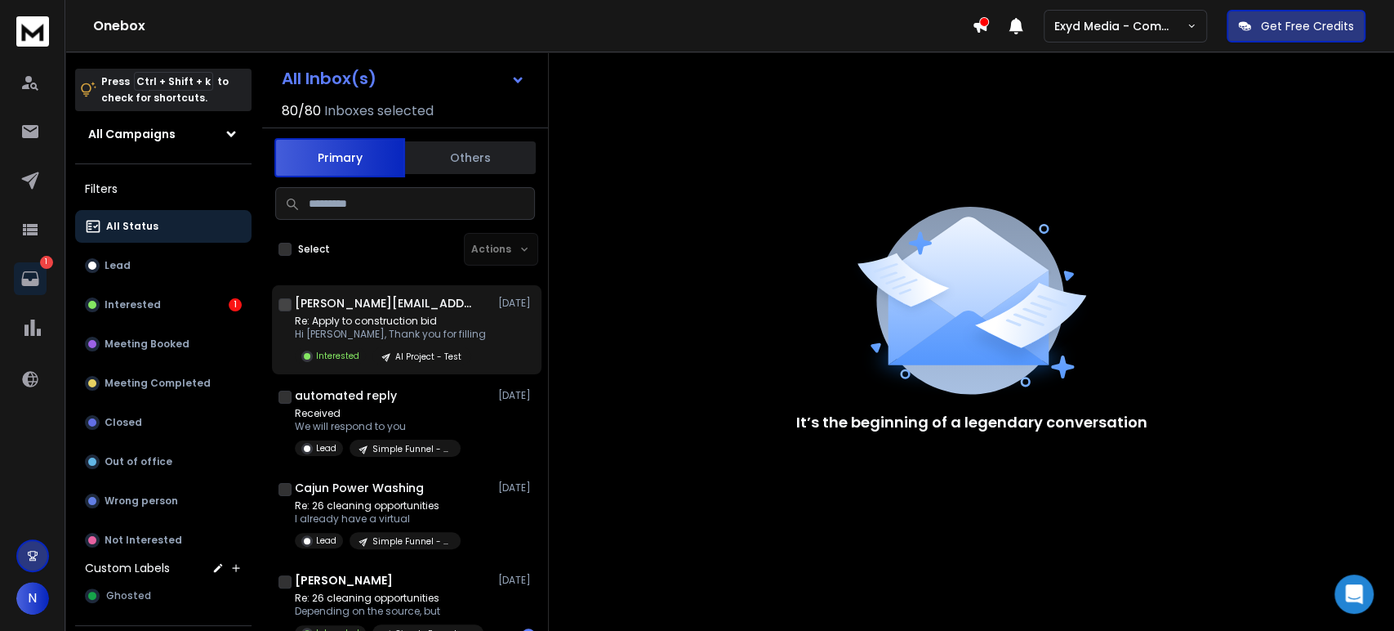
click at [484, 352] on div "Re: Apply to construction bid Hi [PERSON_NAME], Thank you for filling Intereste…" at bounding box center [415, 339] width 240 height 50
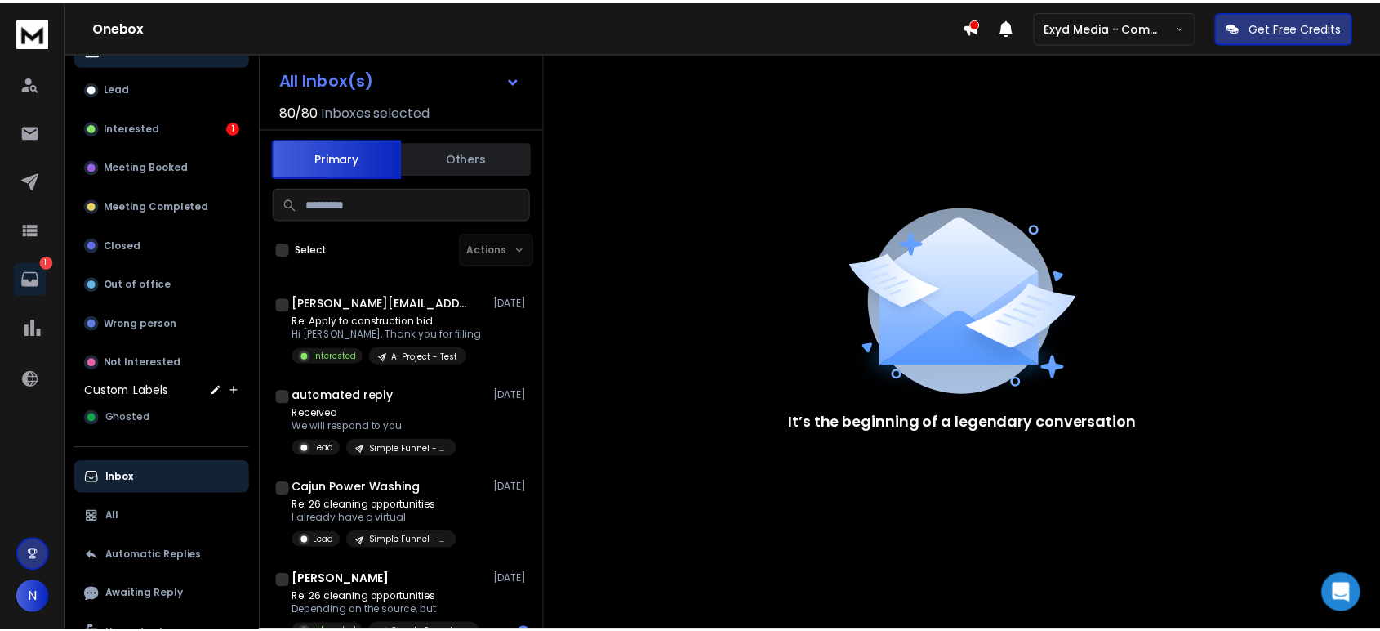
scroll to position [302, 0]
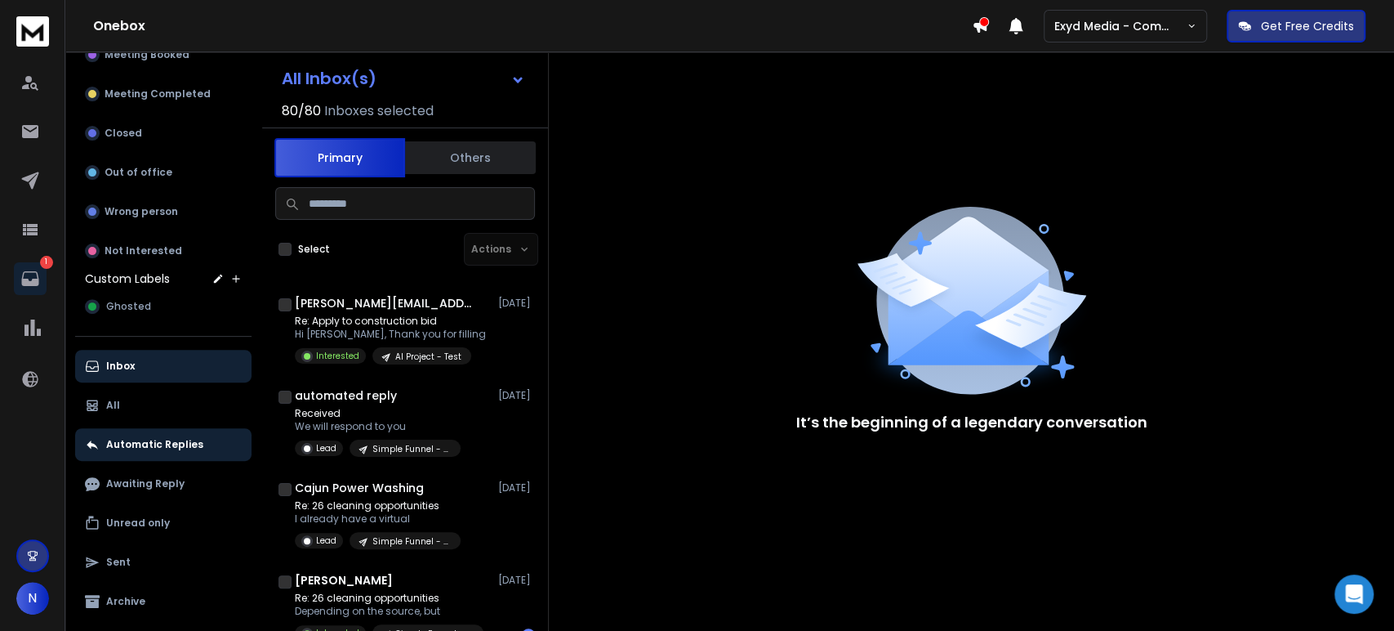
click at [151, 440] on button "Automatic Replies" at bounding box center [163, 444] width 176 height 33
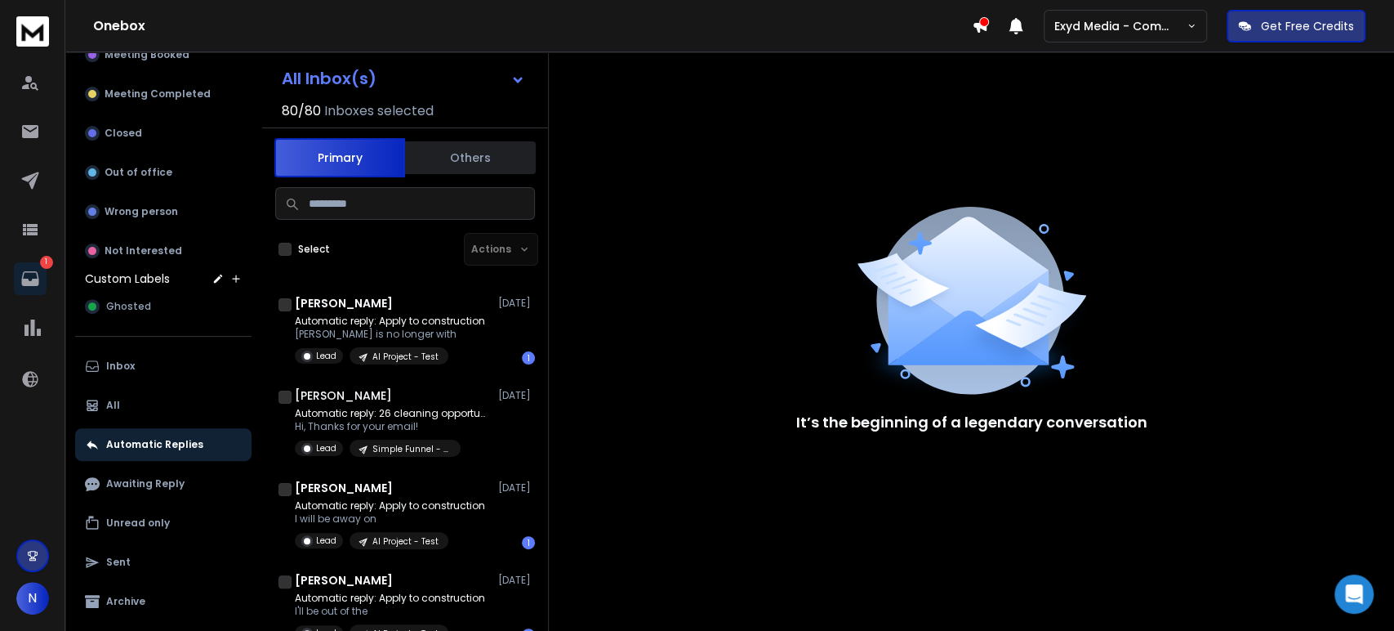
click at [7, 428] on div "1 N" at bounding box center [32, 315] width 65 height 631
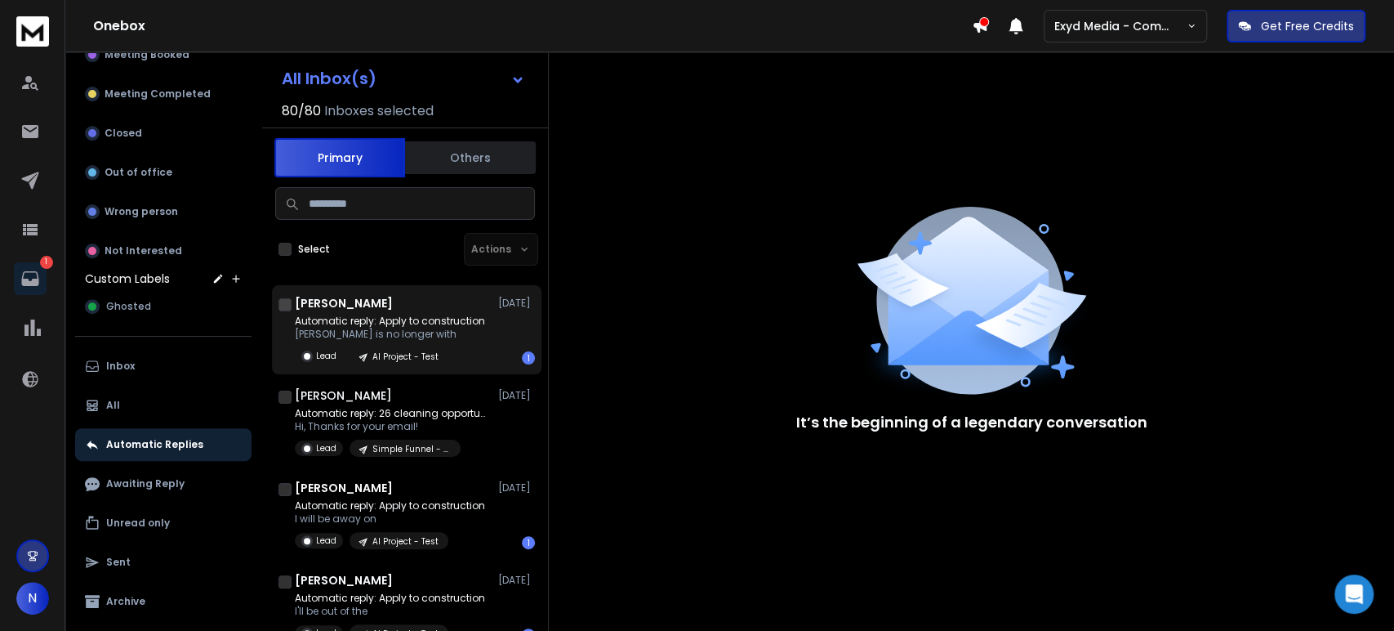
click at [488, 315] on div "Automatic reply: Apply to construction Rick is no longer with Lead AI Project -…" at bounding box center [415, 339] width 240 height 50
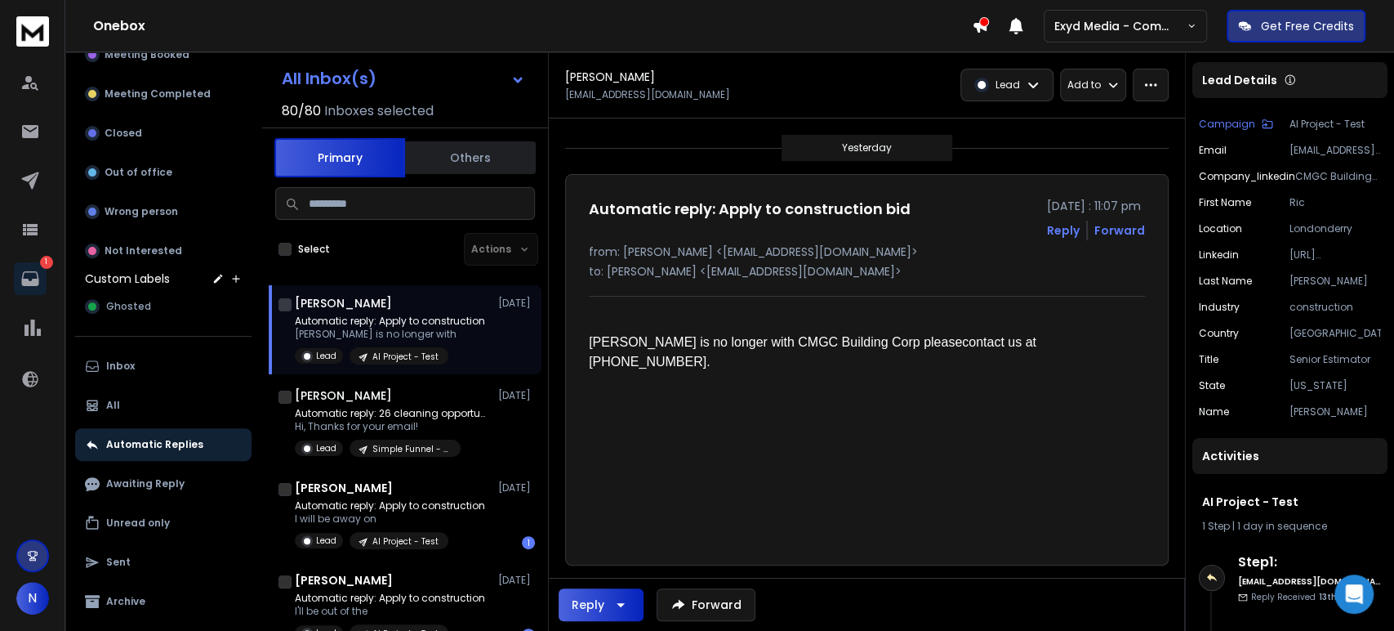
click at [7, 181] on div "1 N" at bounding box center [32, 315] width 65 height 631
click at [20, 182] on icon at bounding box center [30, 181] width 20 height 20
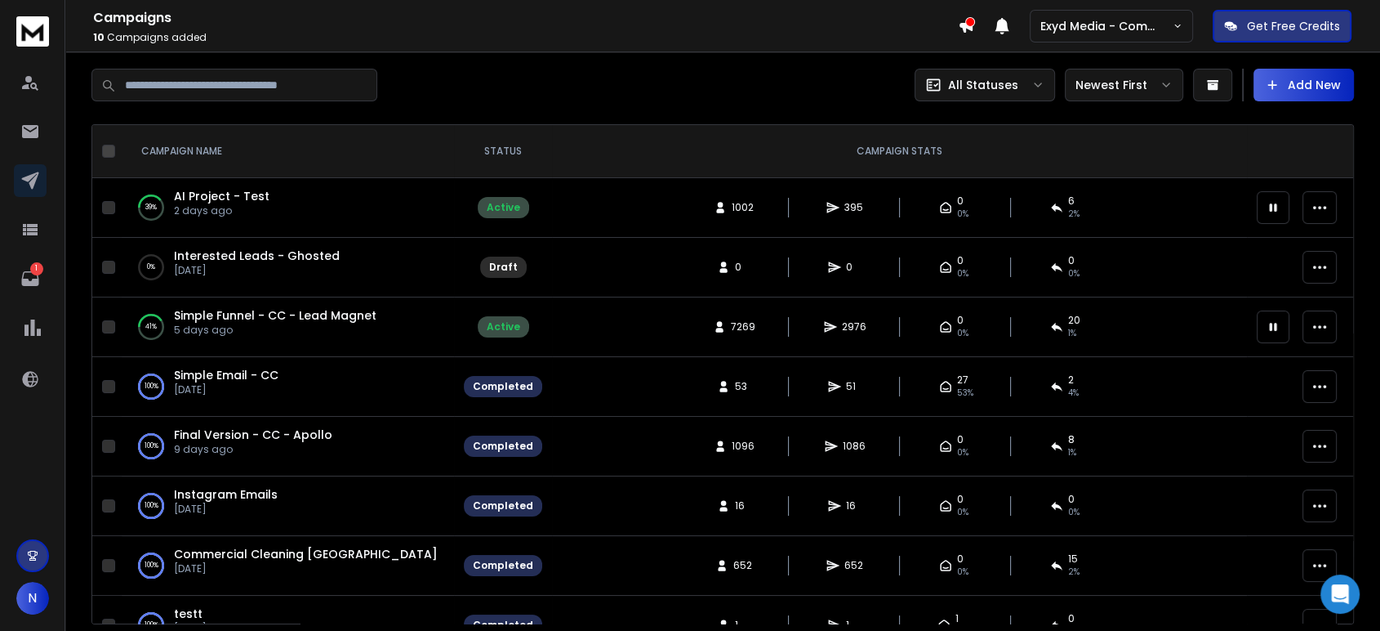
click at [244, 194] on span "AI Project - Test" at bounding box center [222, 196] width 96 height 16
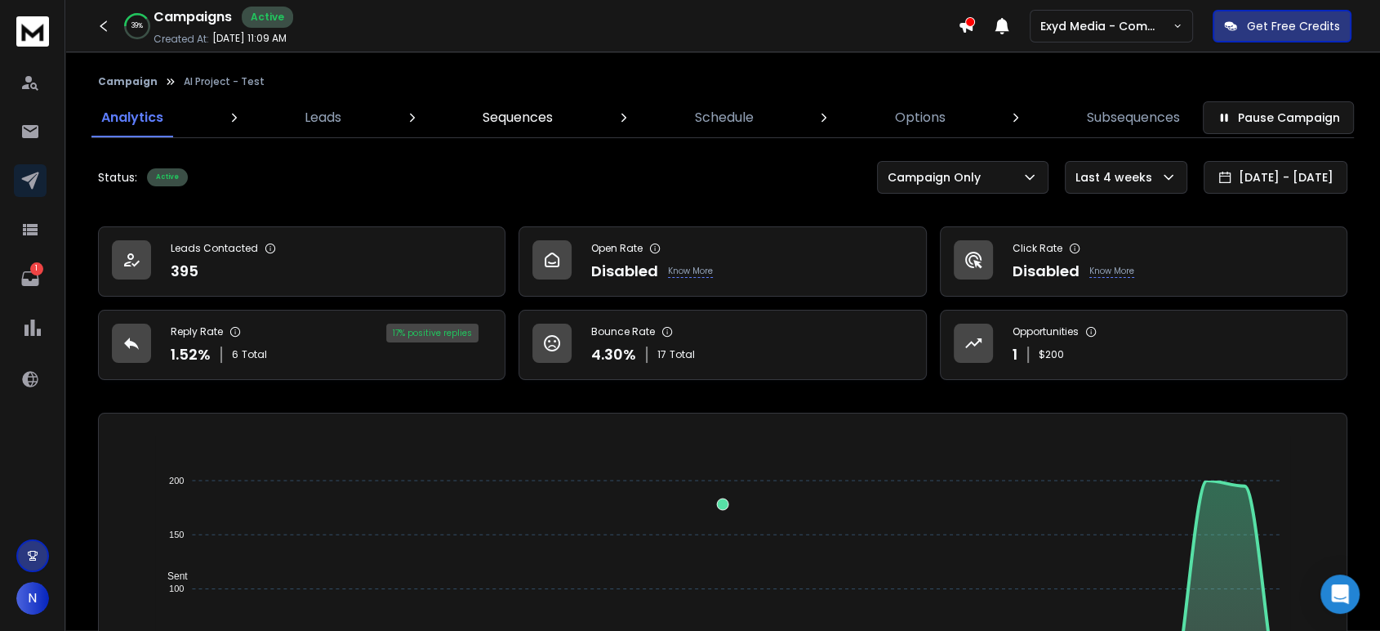
click at [564, 77] on div "Campaign AI Project - Test" at bounding box center [722, 82] width 1263 height 26
click at [538, 117] on p "Sequences" at bounding box center [518, 118] width 70 height 20
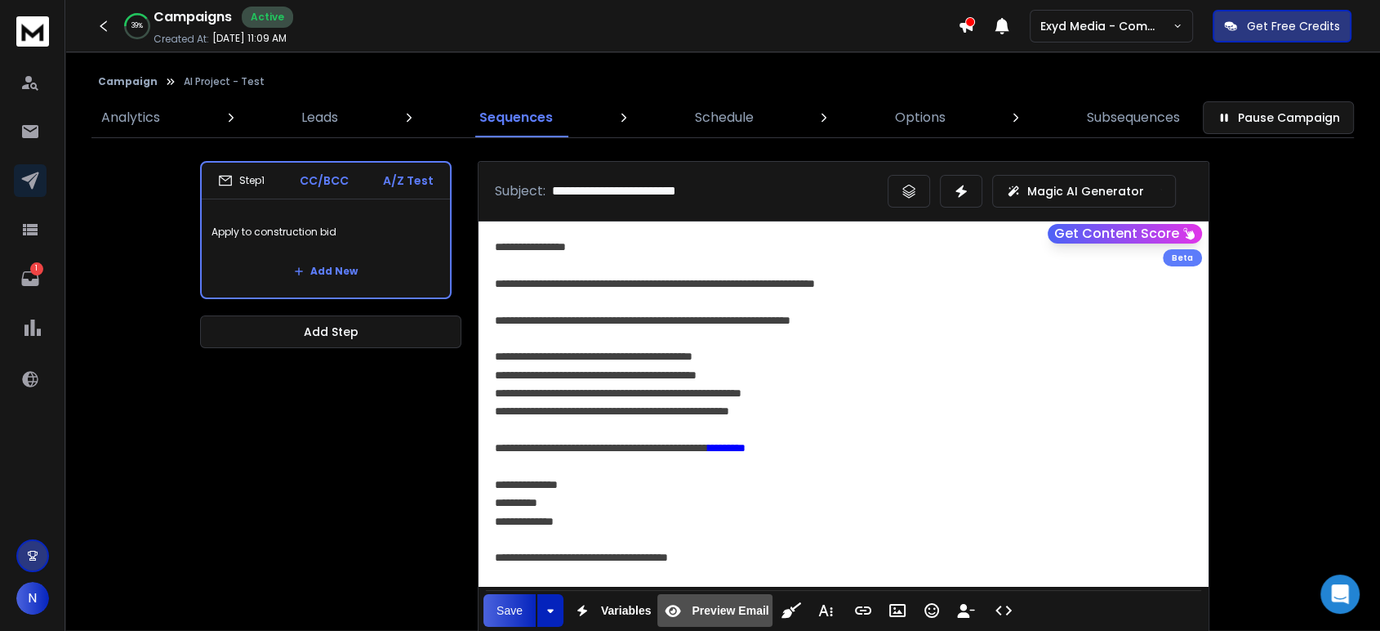
click at [724, 606] on span "Preview Email" at bounding box center [730, 611] width 83 height 14
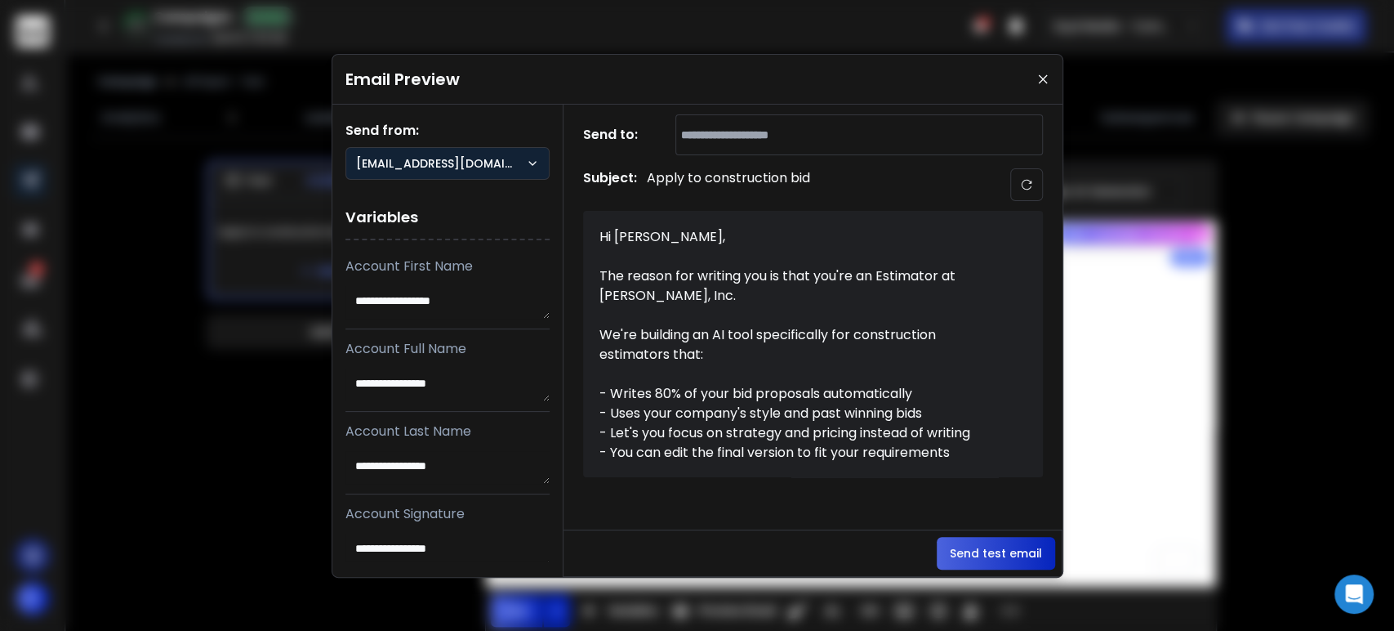
click at [512, 167] on div "[EMAIL_ADDRESS][DOMAIN_NAME]" at bounding box center [447, 163] width 183 height 16
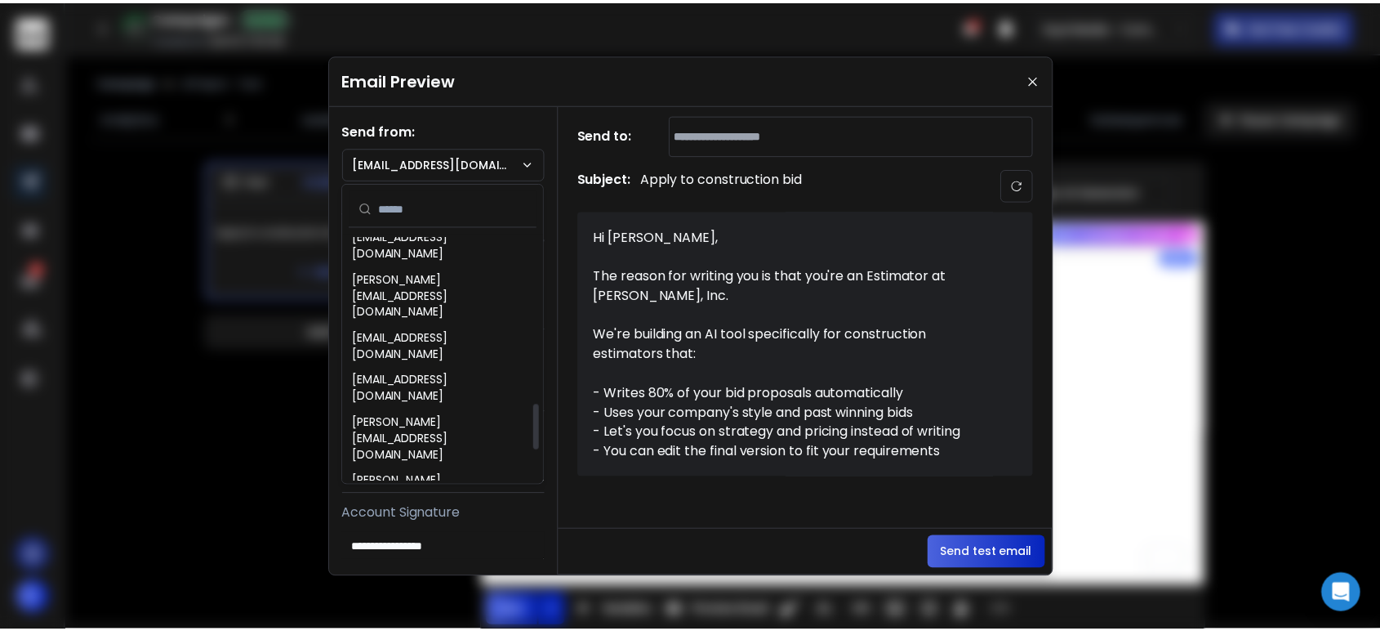
scroll to position [899, 0]
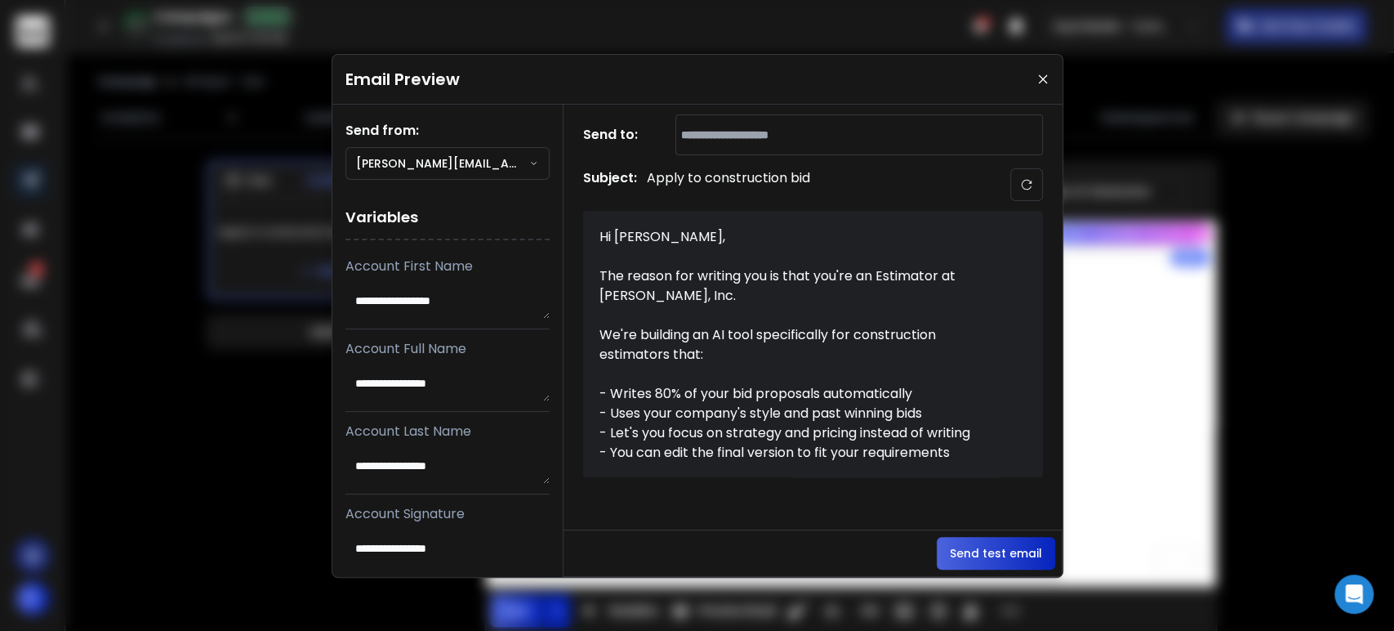
click at [722, 142] on input at bounding box center [859, 134] width 356 height 29
type input "**********"
click at [987, 554] on button "Send test email" at bounding box center [996, 553] width 118 height 33
click at [1041, 78] on icon at bounding box center [1042, 79] width 13 height 13
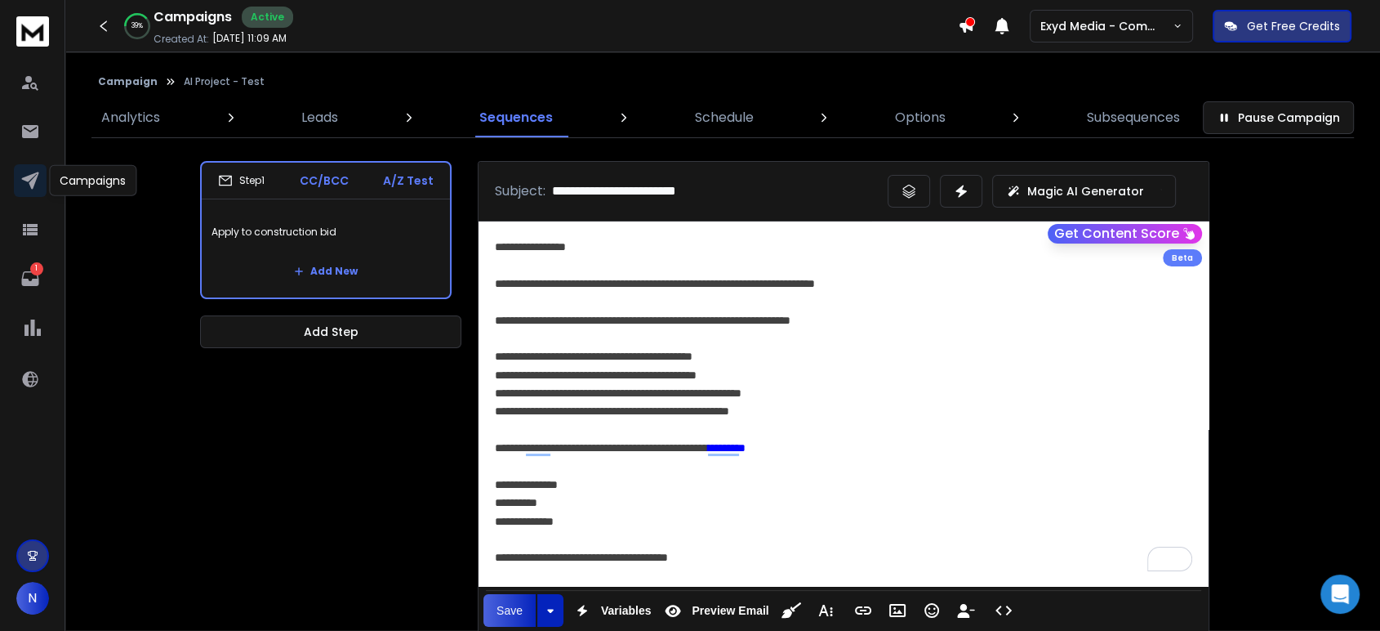
click at [37, 173] on icon at bounding box center [29, 180] width 17 height 17
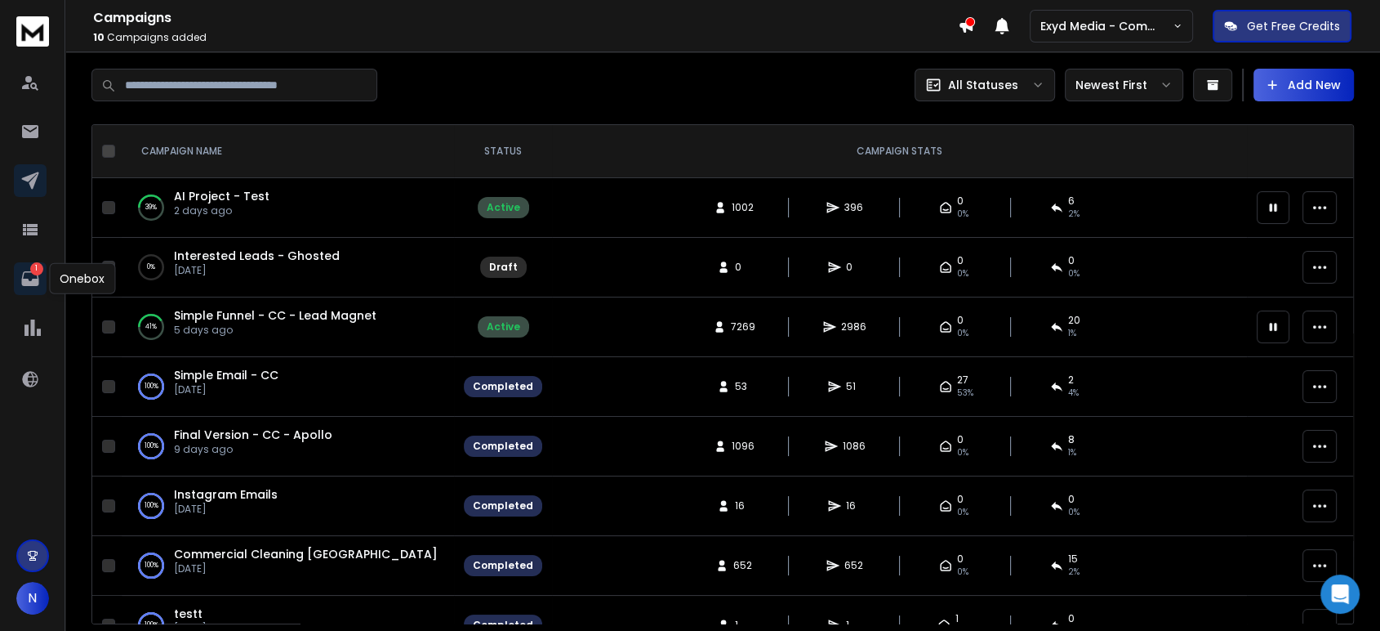
click at [37, 274] on p "1" at bounding box center [36, 268] width 13 height 13
